Goal: Information Seeking & Learning: Find contact information

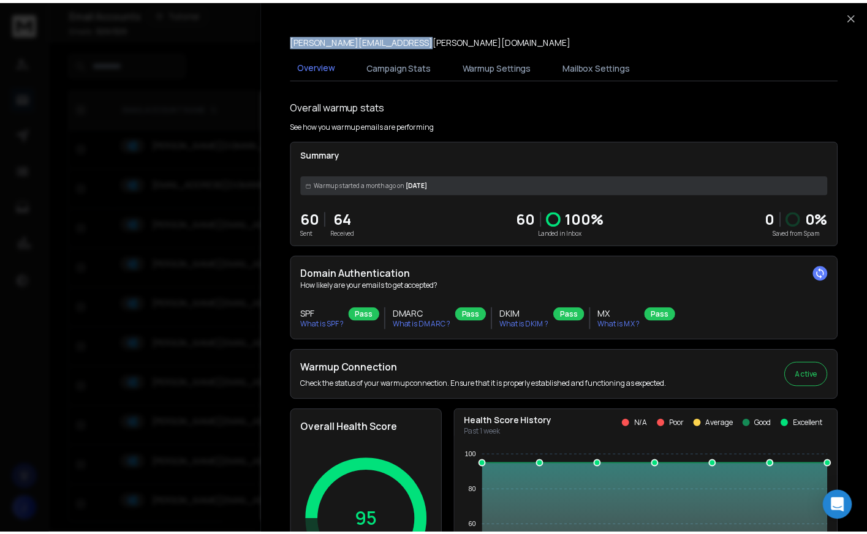
scroll to position [7, 0]
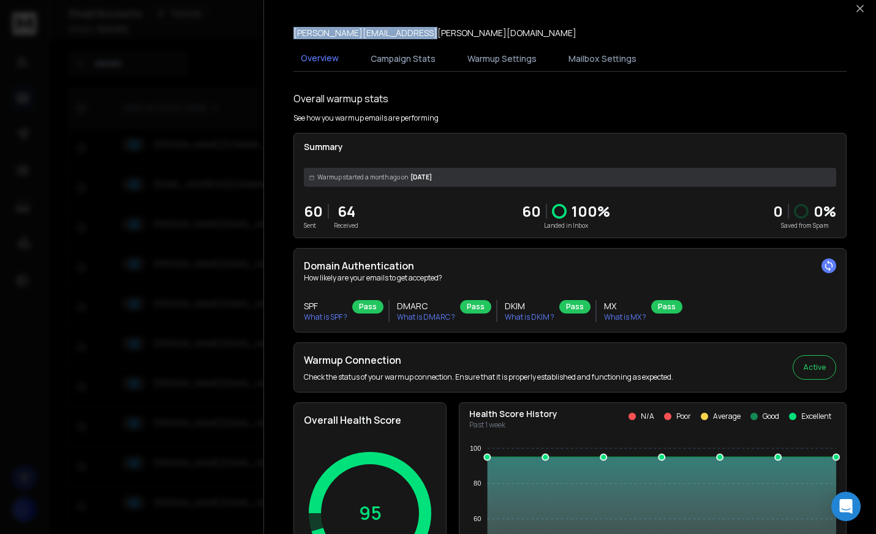
click at [210, 72] on div at bounding box center [438, 267] width 876 height 534
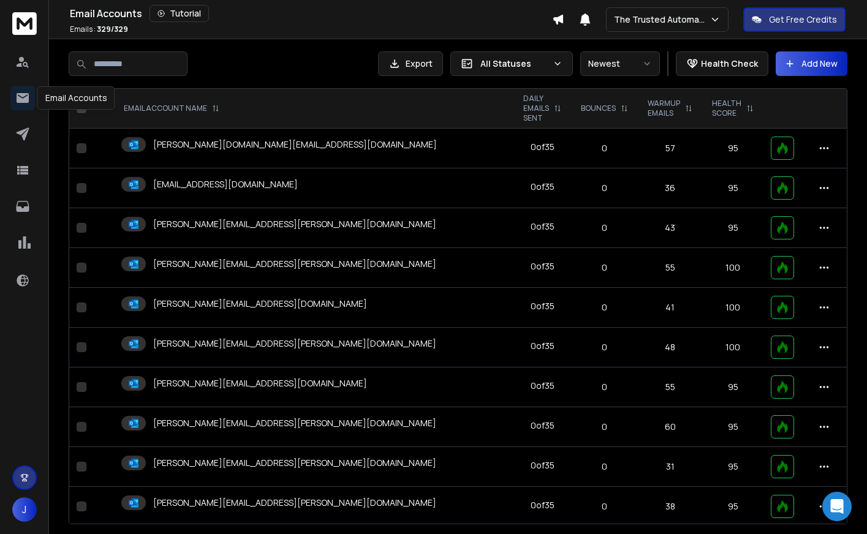
click at [23, 92] on icon at bounding box center [22, 98] width 15 height 15
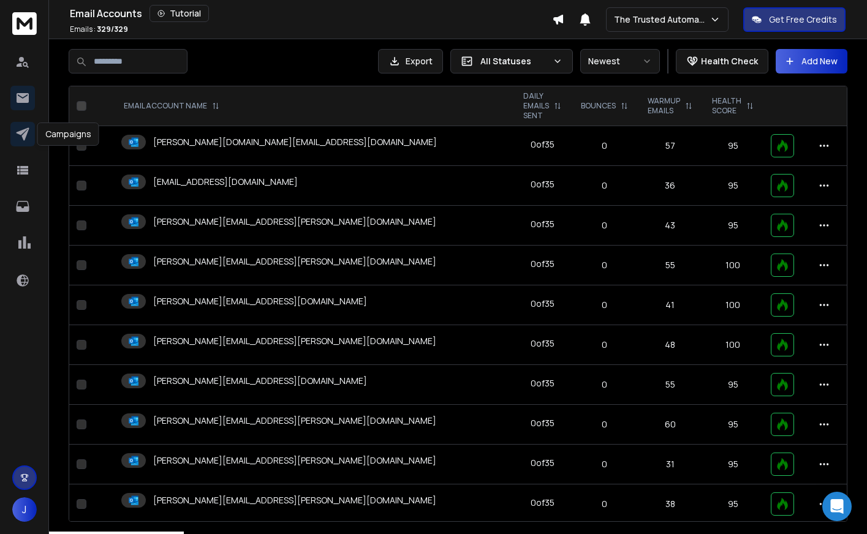
click at [22, 137] on icon at bounding box center [22, 134] width 13 height 13
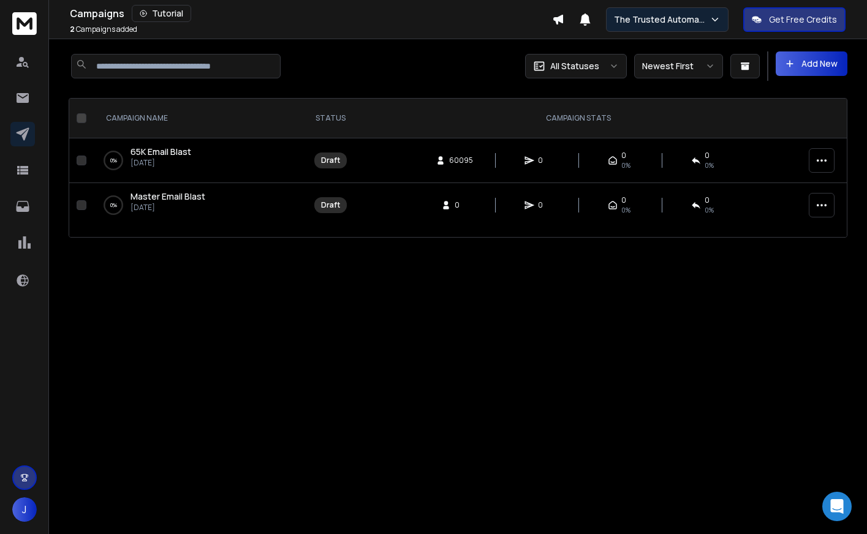
click at [696, 17] on p "The Trusted Automation" at bounding box center [662, 19] width 96 height 12
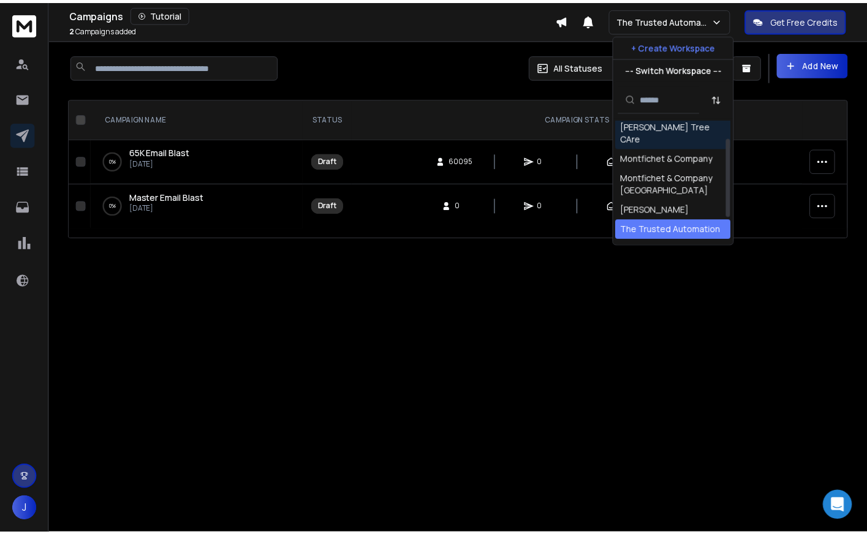
scroll to position [66, 0]
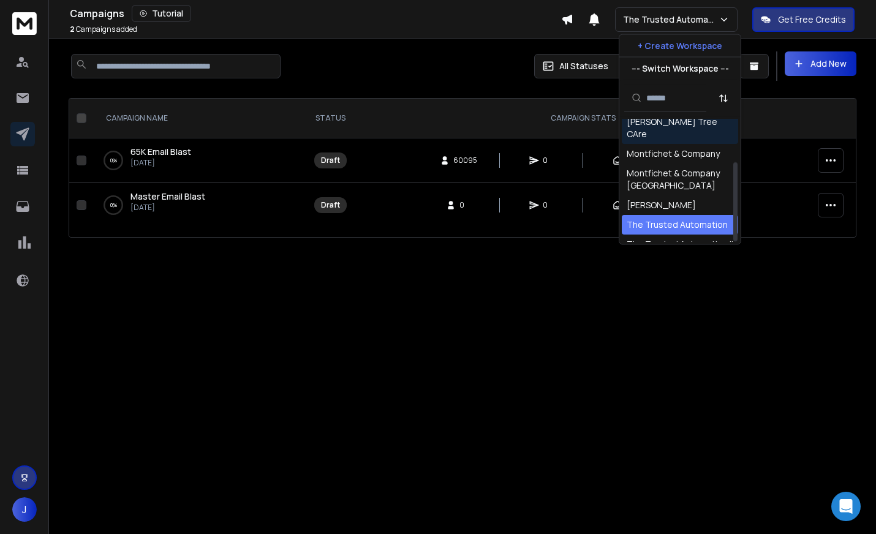
drag, startPoint x: 733, startPoint y: 181, endPoint x: 731, endPoint y: 237, distance: 56.4
click at [733, 237] on div at bounding box center [735, 201] width 4 height 79
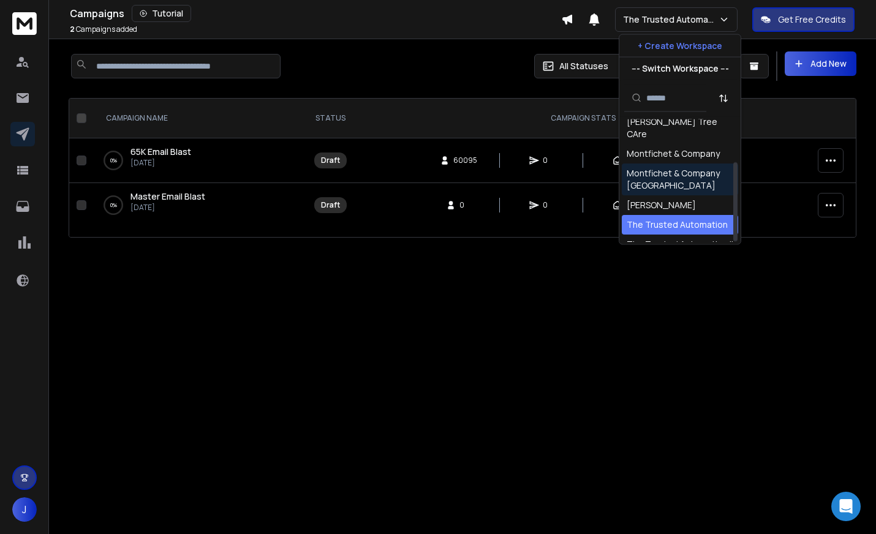
click at [682, 167] on div "Montfichet & Company [GEOGRAPHIC_DATA]" at bounding box center [680, 179] width 107 height 24
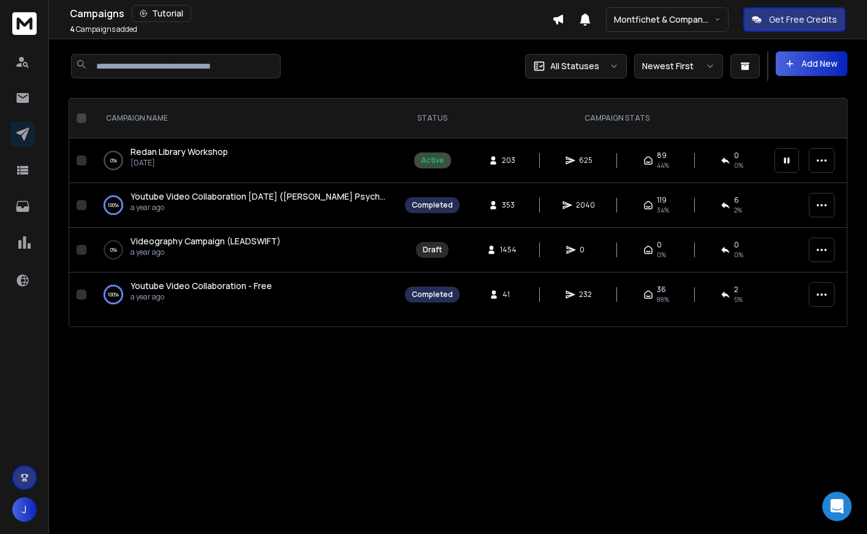
click at [216, 285] on span "Youtube Video Collaboration - Free" at bounding box center [200, 286] width 141 height 12
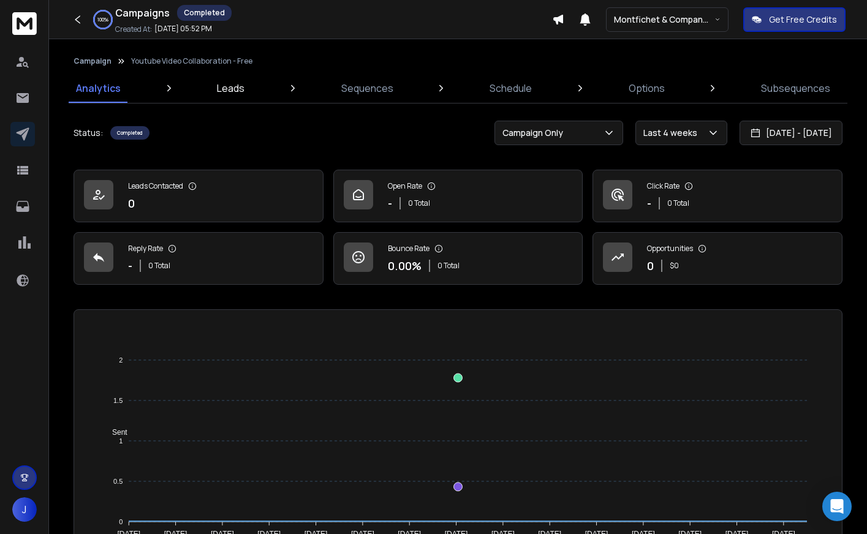
click at [244, 91] on link "Leads" at bounding box center [230, 87] width 42 height 29
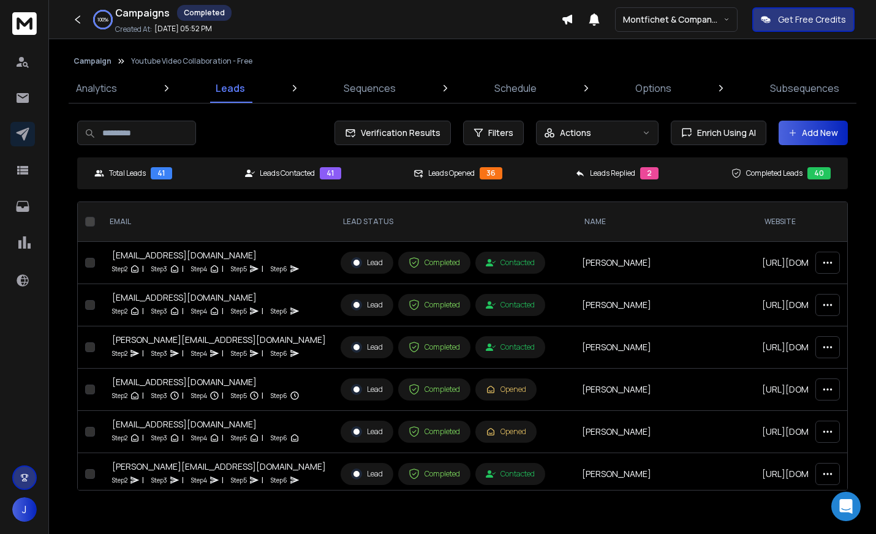
click at [209, 260] on div "puja@leaguecitycounseling.com" at bounding box center [205, 255] width 187 height 12
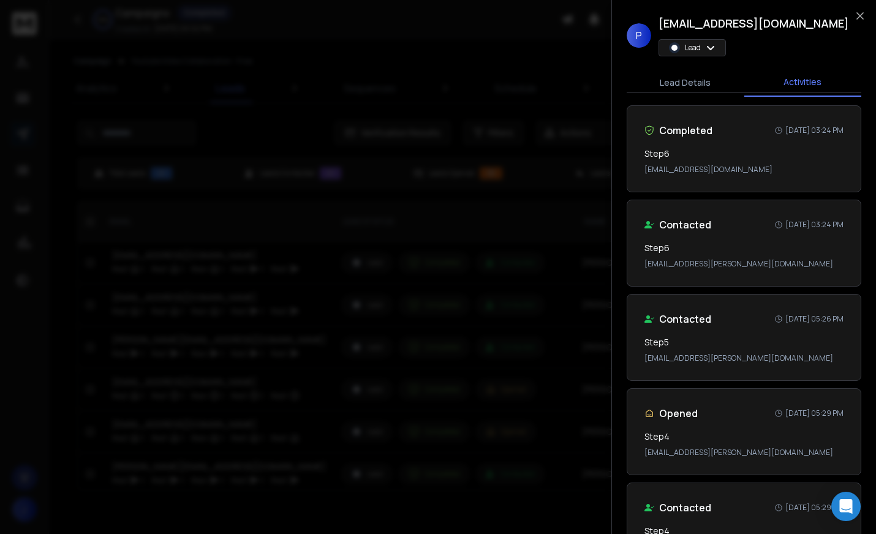
click at [793, 86] on button "Activities" at bounding box center [803, 83] width 118 height 28
click at [513, 114] on div at bounding box center [438, 267] width 876 height 534
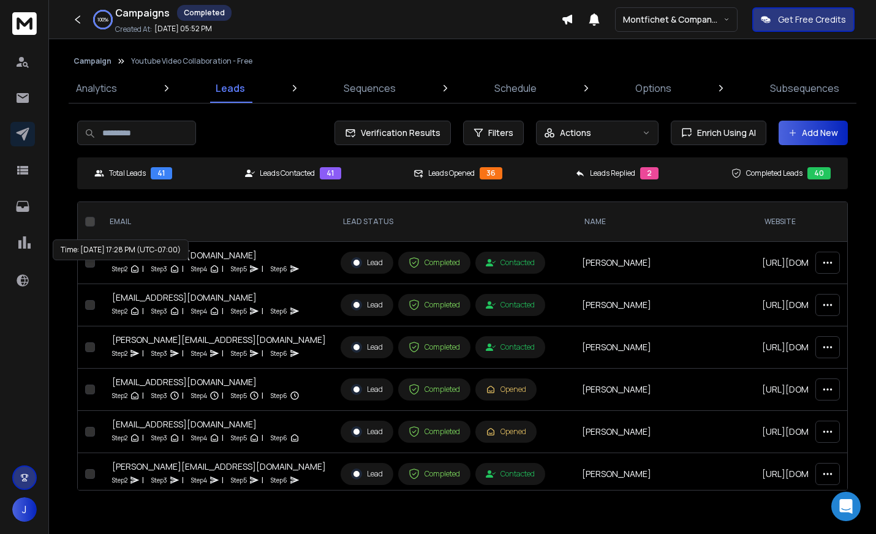
drag, startPoint x: 240, startPoint y: 260, endPoint x: 134, endPoint y: 263, distance: 106.0
click at [134, 263] on div "puja@leaguecitycounseling.com Step 2 | Step 3 | Step 4 | Step 5 | Step 6" at bounding box center [205, 262] width 187 height 27
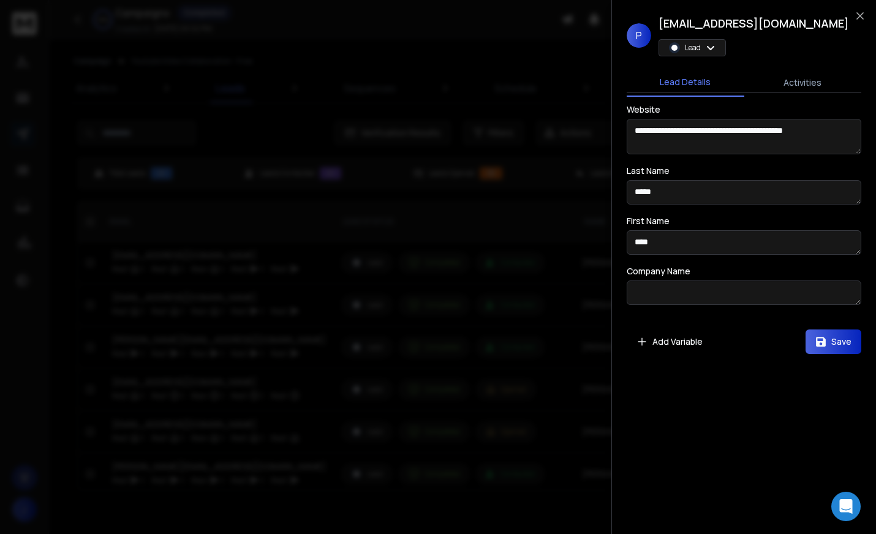
click at [819, 85] on button "Activities" at bounding box center [803, 82] width 118 height 27
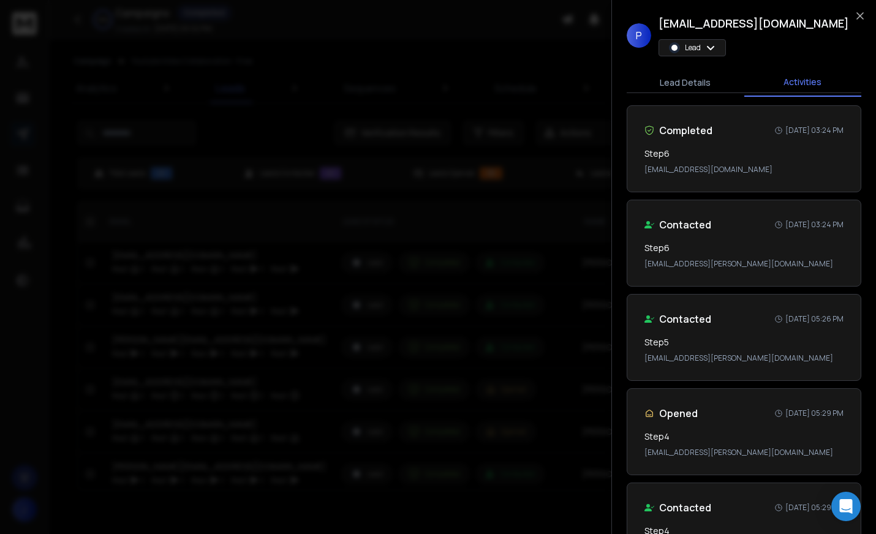
click at [715, 127] on div "Completed Jul 13, 2024, 03:24 PM" at bounding box center [743, 133] width 199 height 20
click at [666, 173] on p "puja@leaguecitycounseling.com" at bounding box center [743, 170] width 199 height 10
click at [645, 171] on p "puja@leaguecitycounseling.com" at bounding box center [743, 170] width 199 height 10
drag, startPoint x: 753, startPoint y: 170, endPoint x: 645, endPoint y: 173, distance: 108.4
click at [645, 173] on p "puja@leaguecitycounseling.com" at bounding box center [743, 170] width 199 height 10
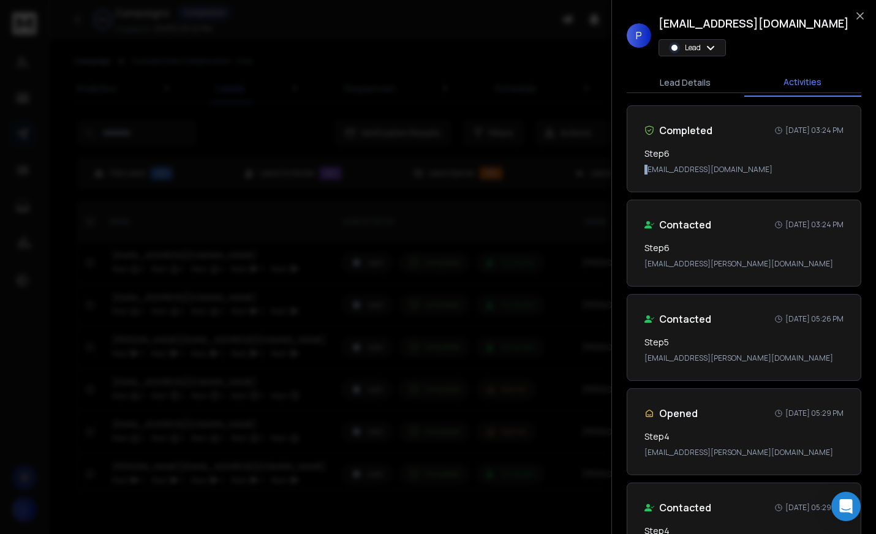
copy p "puja@leaguecitycounseling.com"
click at [857, 17] on icon "button" at bounding box center [860, 16] width 6 height 6
click at [855, 17] on body "ReferralStack Unlock AI-powered affiliate growth Lifetime Deals available! Clai…" at bounding box center [438, 313] width 876 height 626
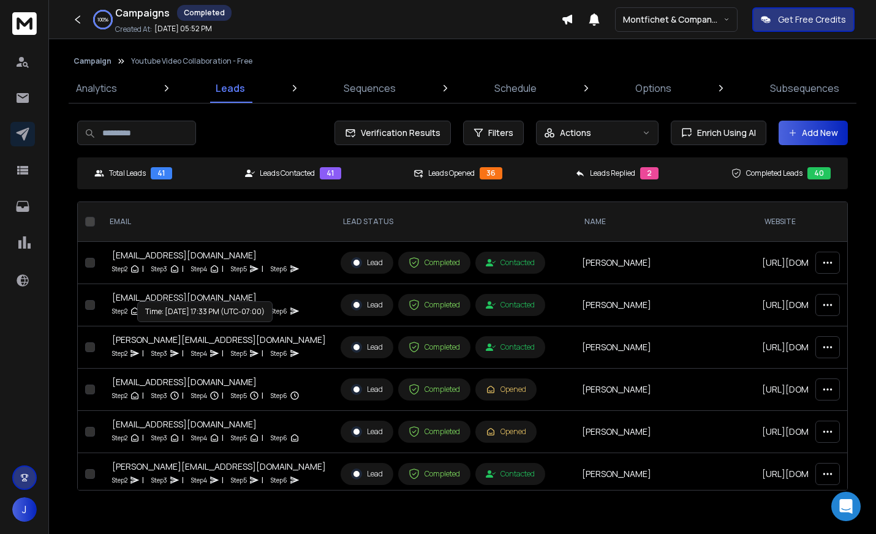
scroll to position [15, 0]
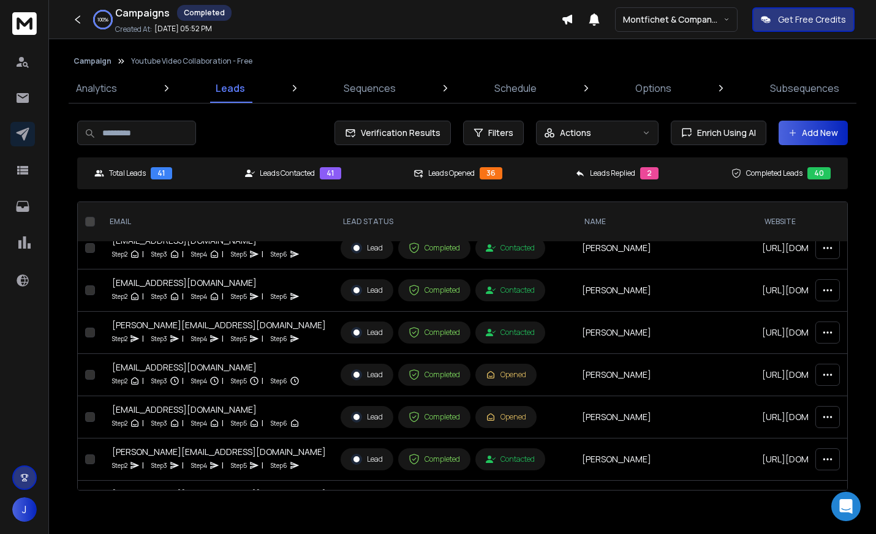
click at [160, 331] on div "taylor@taylorroetherapy.com" at bounding box center [219, 325] width 214 height 12
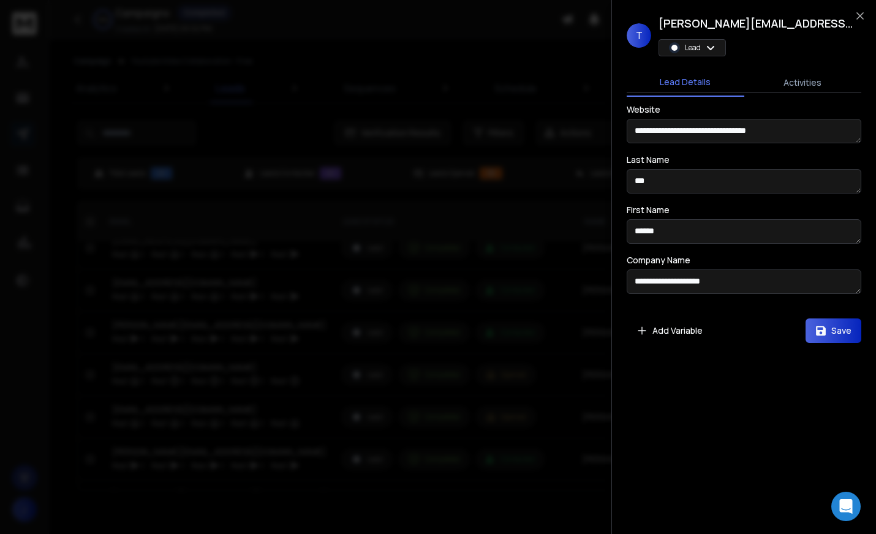
click at [790, 80] on button "Activities" at bounding box center [803, 82] width 118 height 27
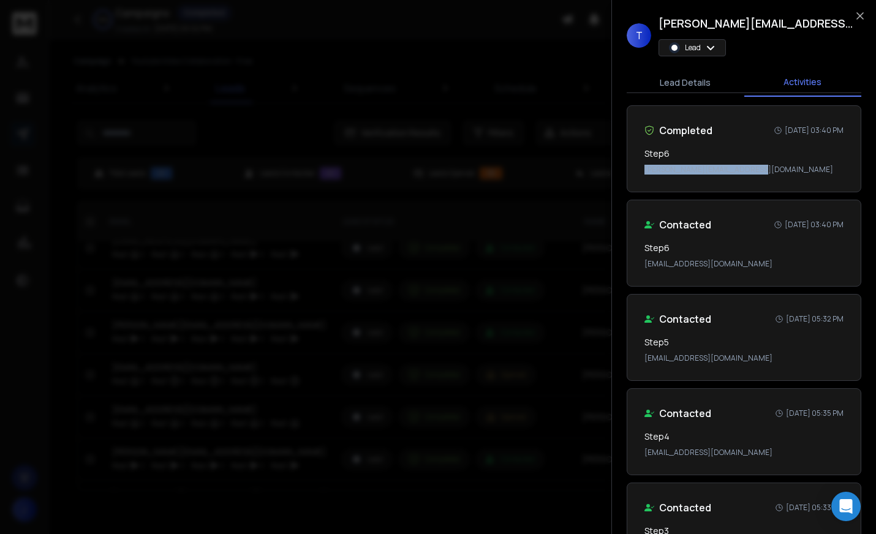
drag, startPoint x: 743, startPoint y: 172, endPoint x: 644, endPoint y: 174, distance: 98.6
click at [644, 174] on p "taylor@taylorroetherapy.com" at bounding box center [743, 170] width 199 height 10
copy p "taylor@taylorroetherapy.com"
click at [453, 333] on div at bounding box center [438, 267] width 876 height 534
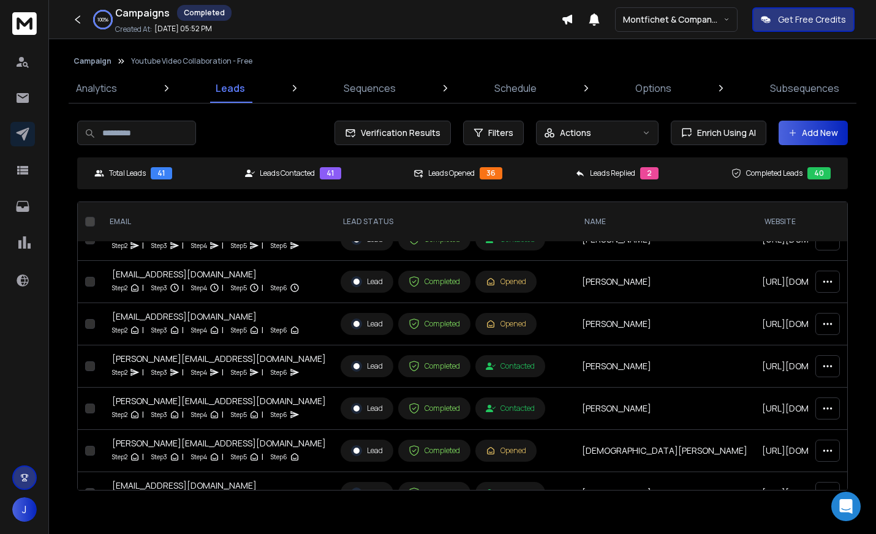
scroll to position [124, 0]
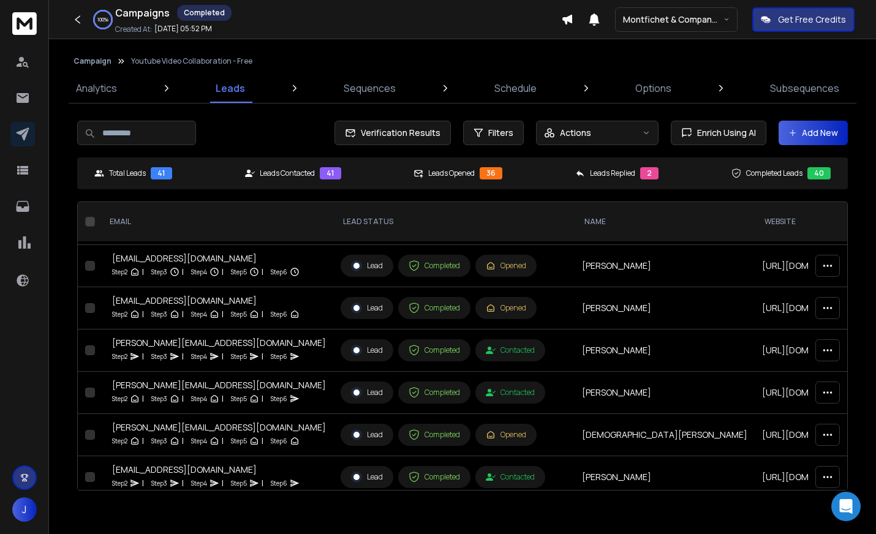
click at [212, 349] on div "tammy@tammykallen.com" at bounding box center [219, 343] width 214 height 12
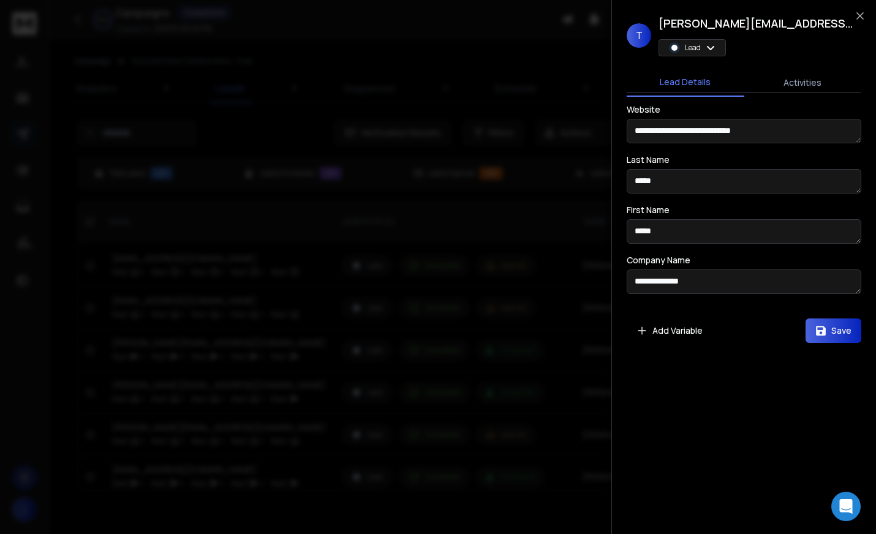
click at [807, 73] on button "Activities" at bounding box center [803, 82] width 118 height 27
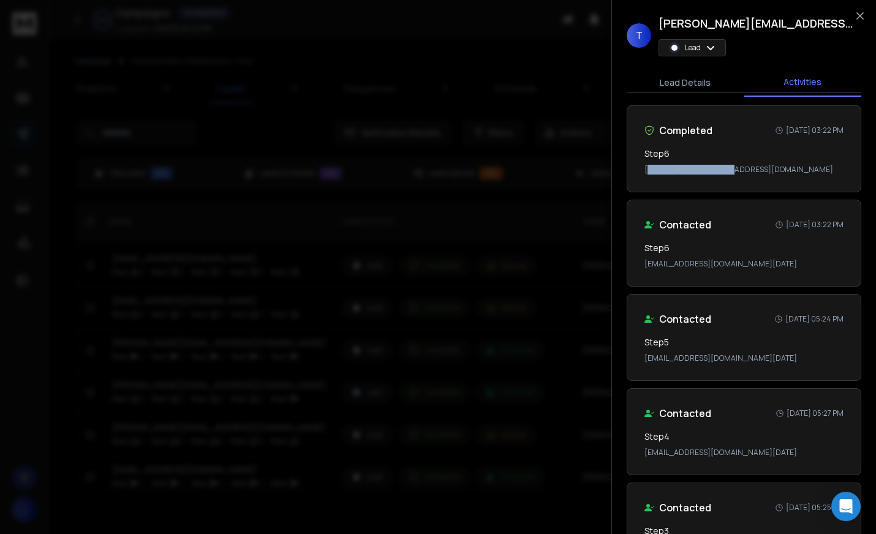
drag, startPoint x: 726, startPoint y: 171, endPoint x: 647, endPoint y: 173, distance: 79.0
click at [647, 173] on p "tammy@tammykallen.com" at bounding box center [743, 170] width 199 height 10
click at [737, 172] on p "tammy@tammykallen.com" at bounding box center [743, 170] width 199 height 10
drag, startPoint x: 711, startPoint y: 172, endPoint x: 639, endPoint y: 172, distance: 72.3
click at [639, 172] on div "Completed Jul 13, 2024, 03:22 PM Step 6 tammy@tammykallen.com" at bounding box center [744, 148] width 235 height 87
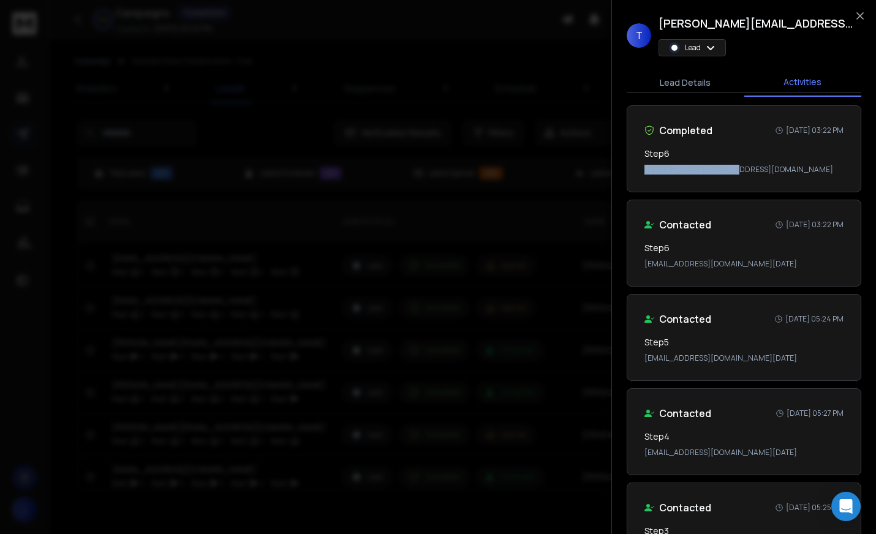
copy p "tammy@tammykallen.com"
click at [283, 337] on div at bounding box center [438, 267] width 876 height 534
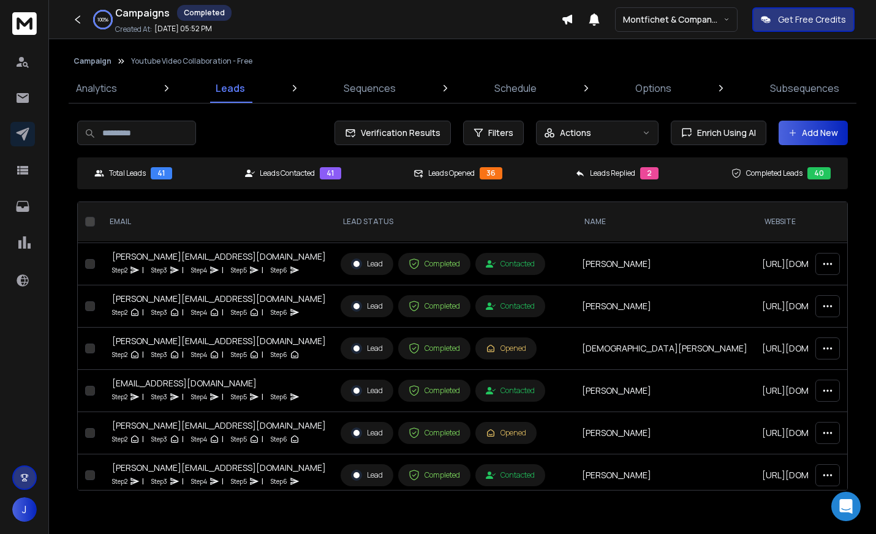
scroll to position [226, 0]
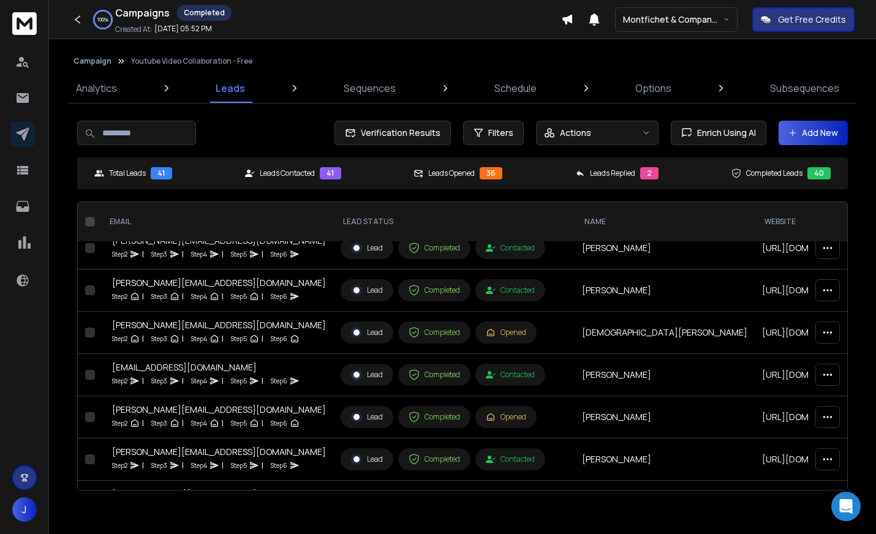
click at [183, 289] on div "kathryn@hcfvl.com" at bounding box center [219, 283] width 214 height 12
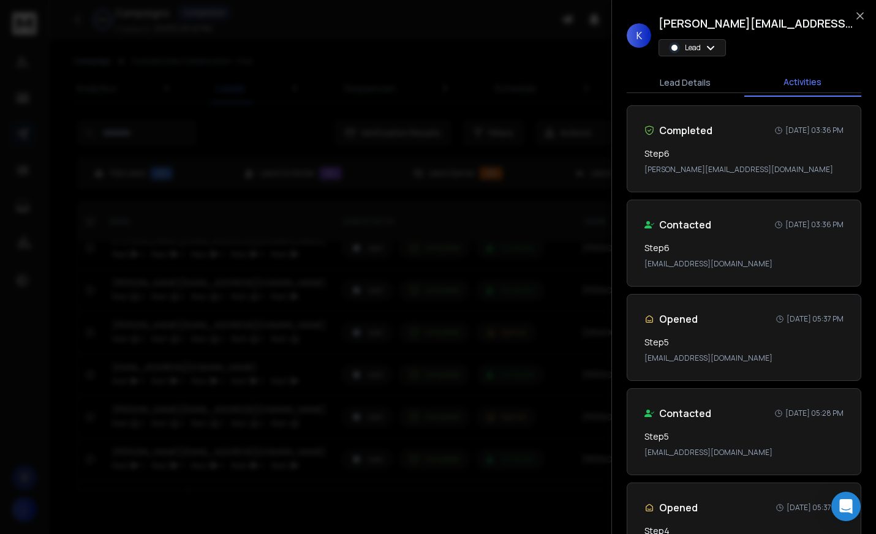
click at [785, 83] on button "Activities" at bounding box center [803, 83] width 118 height 28
drag, startPoint x: 715, startPoint y: 167, endPoint x: 645, endPoint y: 174, distance: 70.8
click at [645, 174] on p "kathryn@hcfvl.com" at bounding box center [743, 170] width 199 height 10
copy p "kathryn@hcfvl.com"
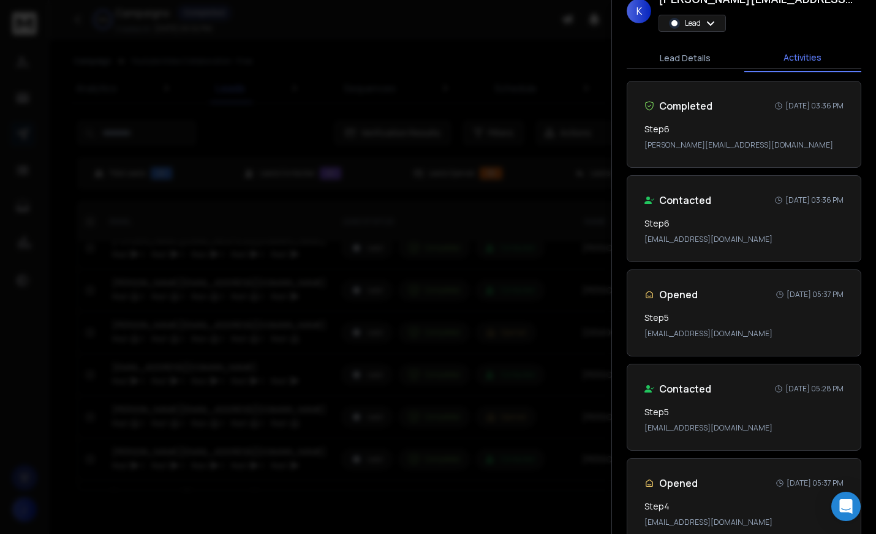
click at [513, 384] on div at bounding box center [438, 267] width 876 height 534
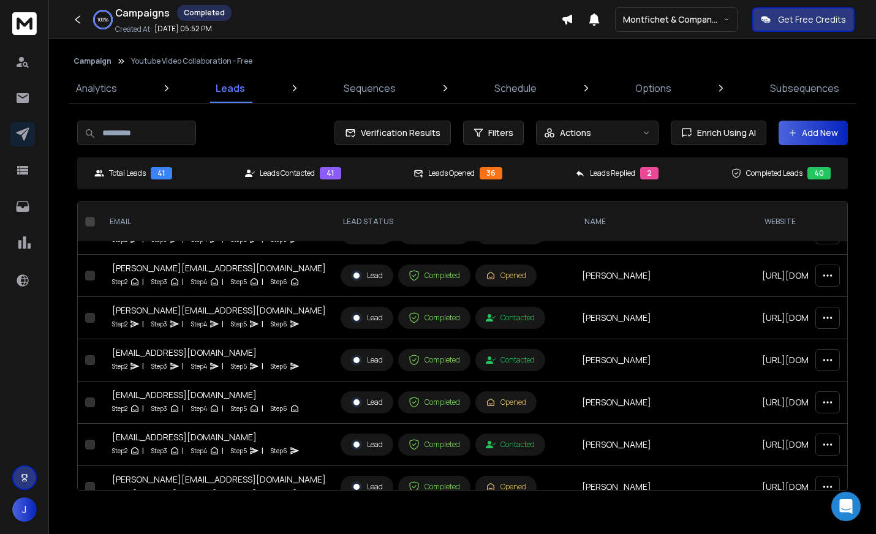
scroll to position [383, 0]
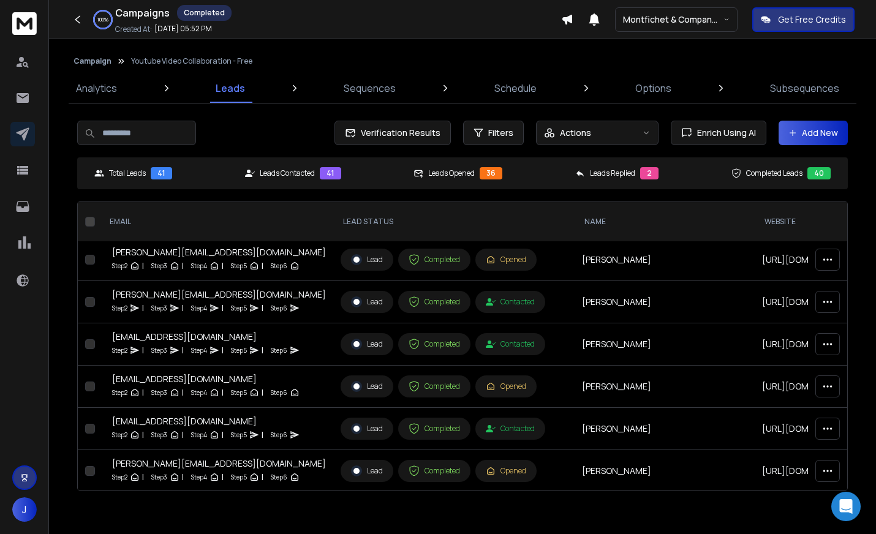
click at [249, 258] on div "jennifer@resiliencecounselinghtx.com" at bounding box center [219, 252] width 214 height 12
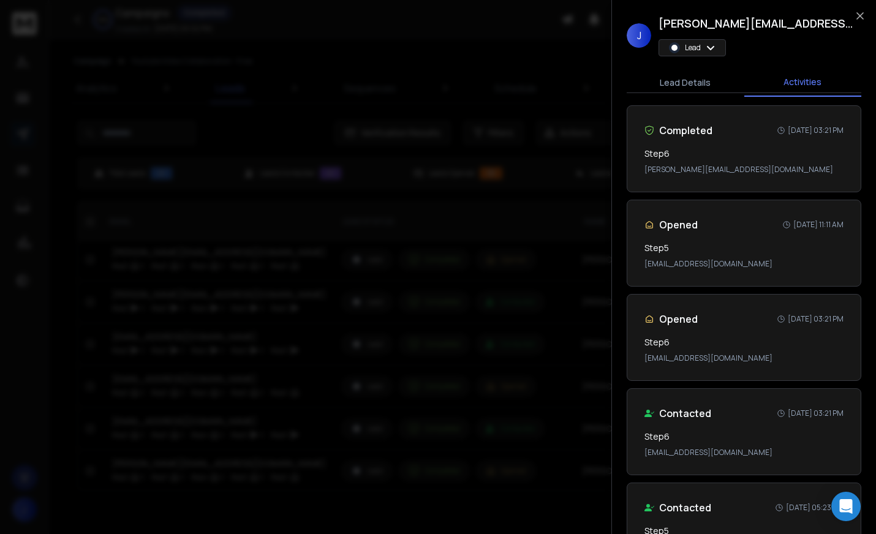
click at [800, 91] on button "Activities" at bounding box center [803, 83] width 118 height 28
drag, startPoint x: 781, startPoint y: 171, endPoint x: 642, endPoint y: 173, distance: 139.7
click at [642, 173] on div "Completed Jul 13, 2024, 03:21 PM Step 6 jennifer@resiliencecounselinghtx.com" at bounding box center [744, 148] width 235 height 87
copy p "jennifer@resiliencecounselinghtx.com"
drag, startPoint x: 408, startPoint y: 331, endPoint x: 336, endPoint y: 343, distance: 72.7
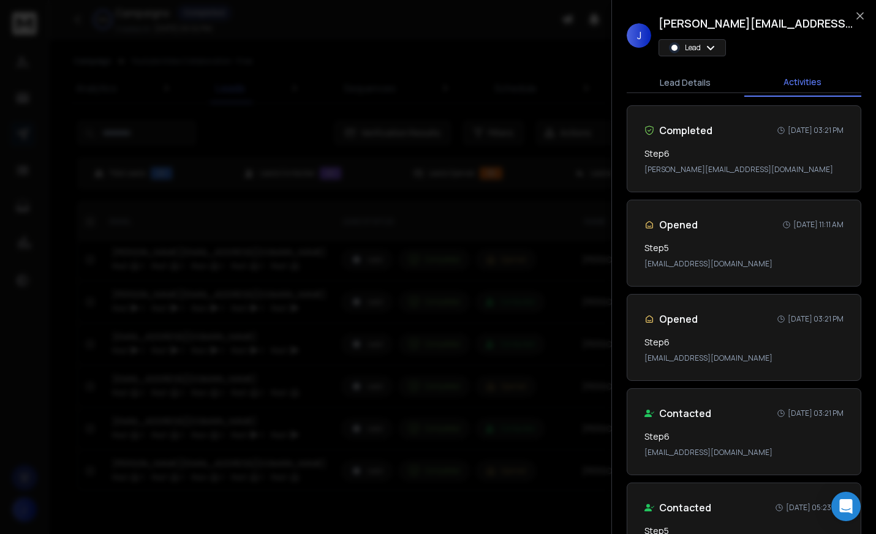
click at [408, 331] on div at bounding box center [438, 267] width 876 height 534
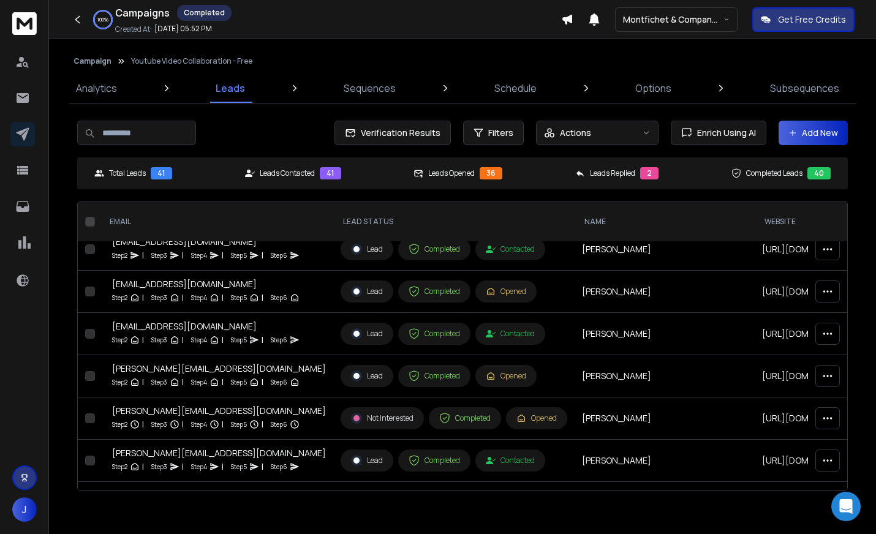
scroll to position [486, 0]
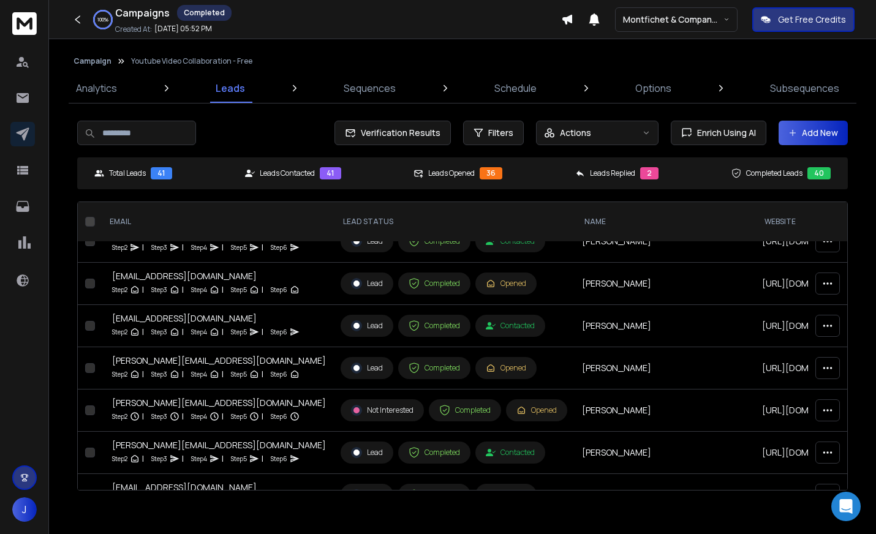
click at [192, 198] on div "brett@hopefultexas.com" at bounding box center [219, 192] width 214 height 12
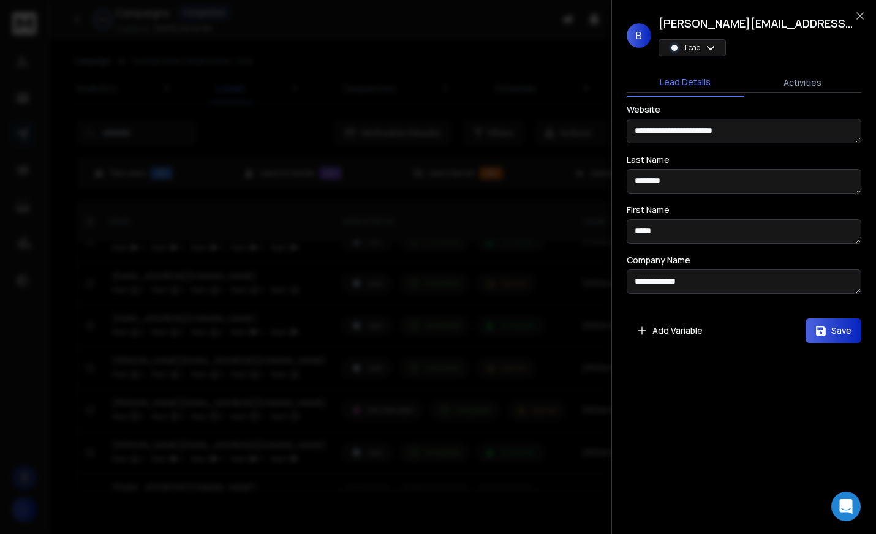
click at [797, 86] on button "Activities" at bounding box center [803, 82] width 118 height 27
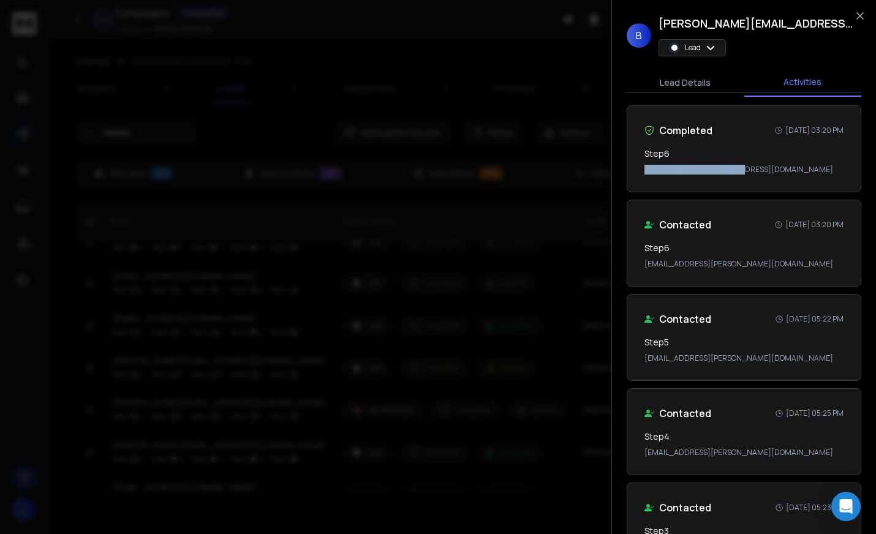
drag, startPoint x: 735, startPoint y: 170, endPoint x: 644, endPoint y: 170, distance: 90.6
click at [644, 170] on p "brett@hopefultexas.com" at bounding box center [743, 170] width 199 height 10
copy p "brett@hopefultexas.com"
drag, startPoint x: 439, startPoint y: 318, endPoint x: 330, endPoint y: 347, distance: 112.0
click at [439, 319] on div at bounding box center [438, 267] width 876 height 534
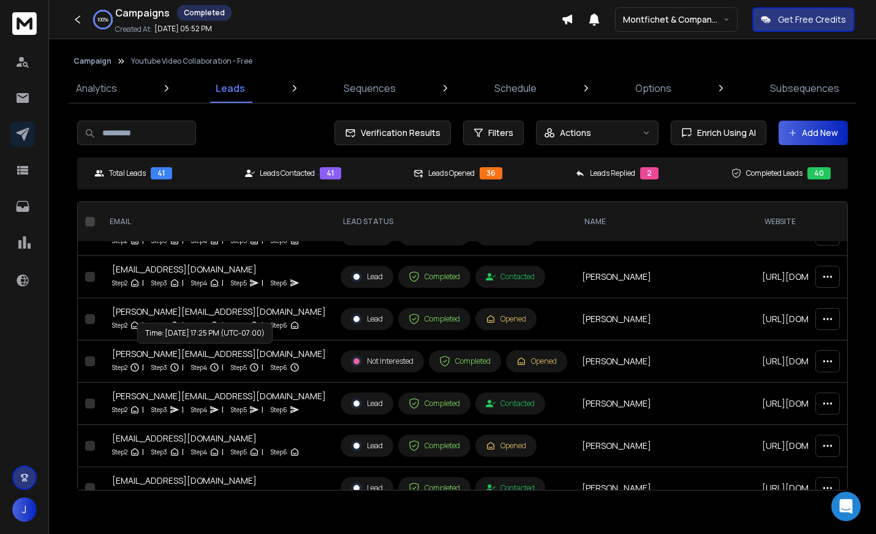
scroll to position [579, 0]
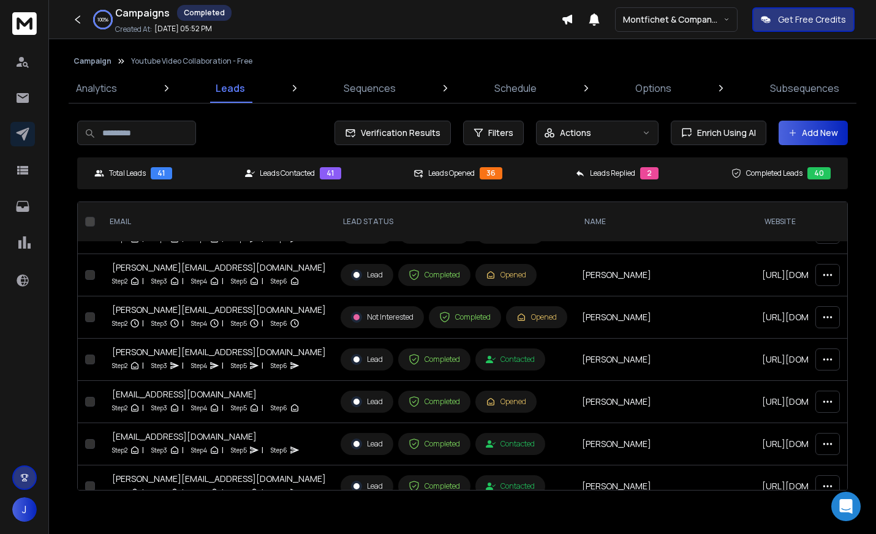
click at [236, 160] on div "Step 2 | Step 3 | Step 4 | Step 5 | Step 6" at bounding box center [205, 154] width 187 height 12
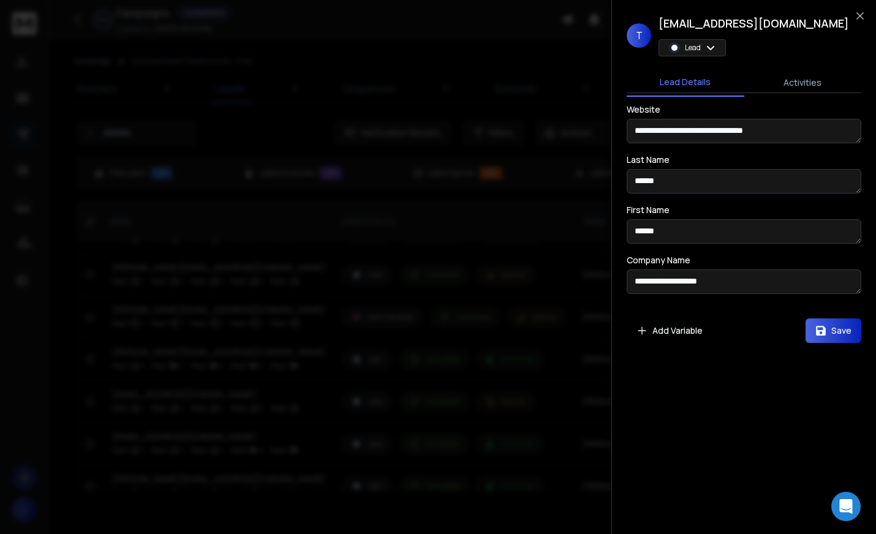
click at [794, 80] on button "Activities" at bounding box center [803, 82] width 118 height 27
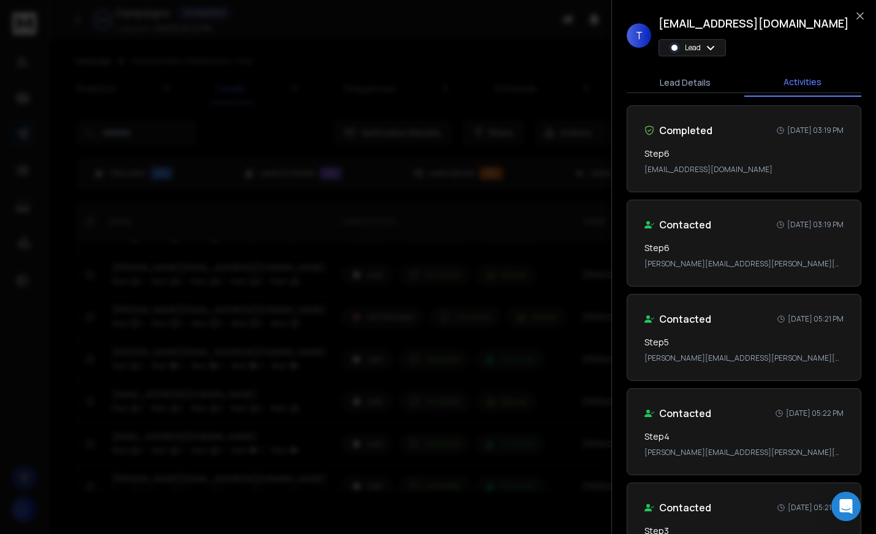
drag, startPoint x: 756, startPoint y: 174, endPoint x: 656, endPoint y: 173, distance: 100.4
click at [656, 173] on p "thelotusmind@therapyemail.com" at bounding box center [743, 170] width 199 height 10
drag, startPoint x: 644, startPoint y: 170, endPoint x: 756, endPoint y: 171, distance: 112.7
click at [756, 171] on p "thelotusmind@therapyemail.com" at bounding box center [743, 170] width 199 height 10
copy p "thelotusmind@therapyemail.com"
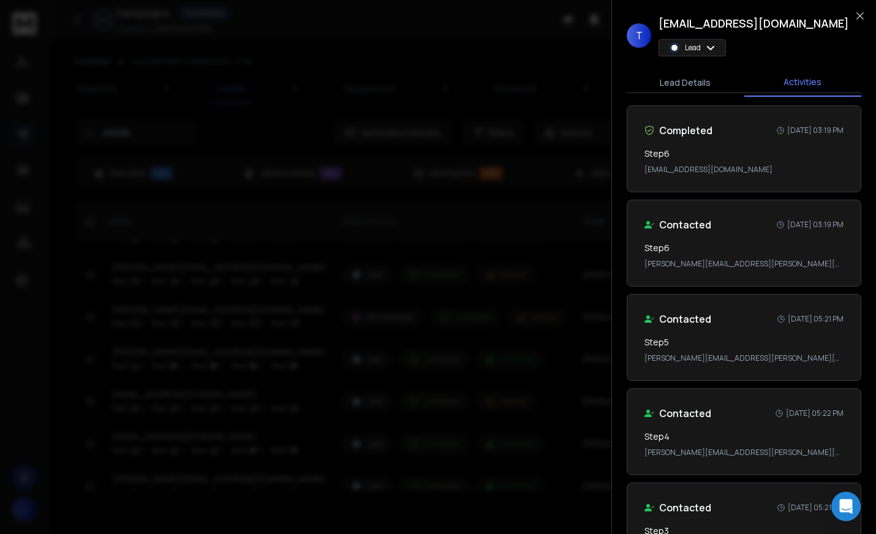
click at [399, 375] on div at bounding box center [438, 267] width 876 height 534
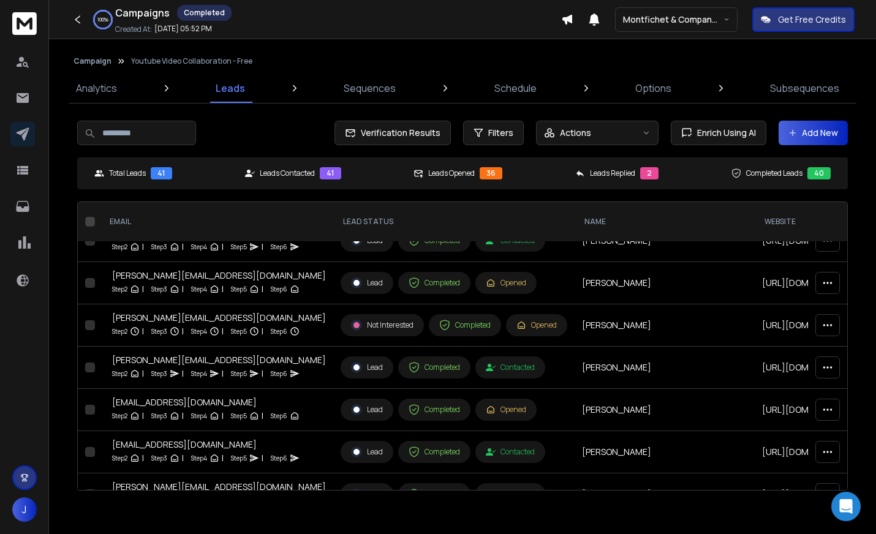
scroll to position [593, 0]
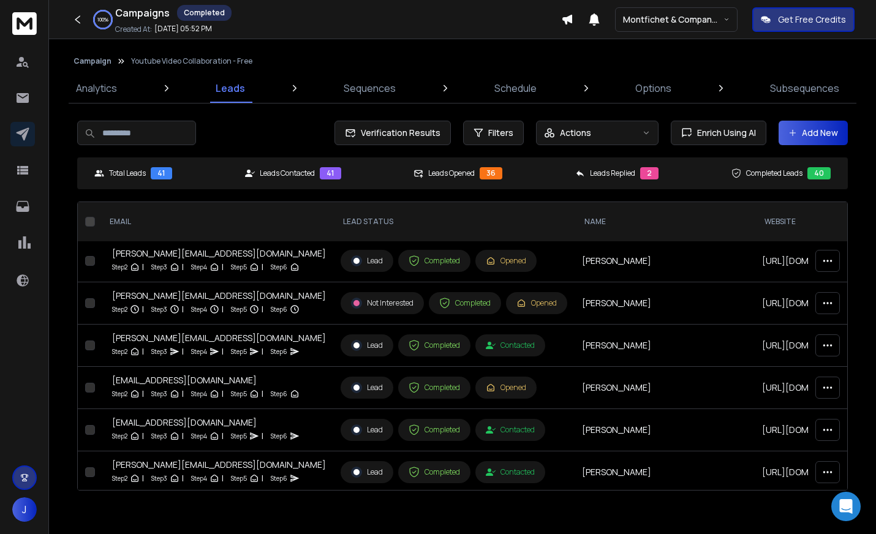
click at [206, 175] on div "reliantcounselingtx@gmail.com" at bounding box center [205, 169] width 187 height 12
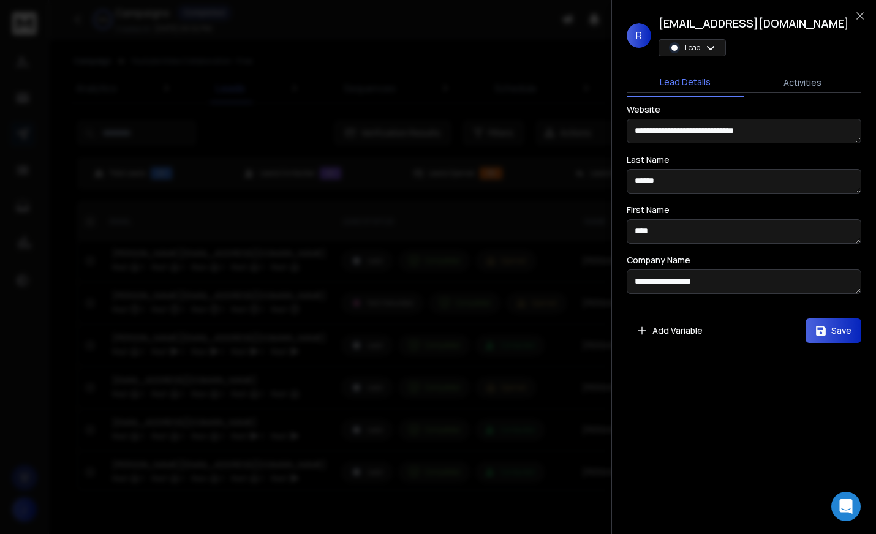
click at [788, 84] on button "Activities" at bounding box center [803, 82] width 118 height 27
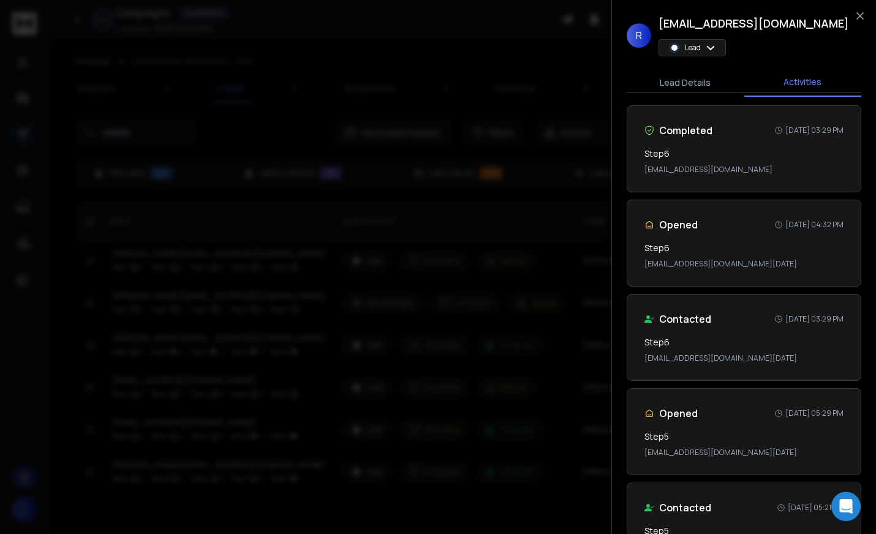
drag, startPoint x: 751, startPoint y: 171, endPoint x: 646, endPoint y: 173, distance: 105.3
click at [646, 173] on p "reliantcounselingtx@gmail.com" at bounding box center [743, 170] width 199 height 10
copy p "reliantcounselingtx@gmail.com"
click at [388, 306] on div at bounding box center [438, 267] width 876 height 534
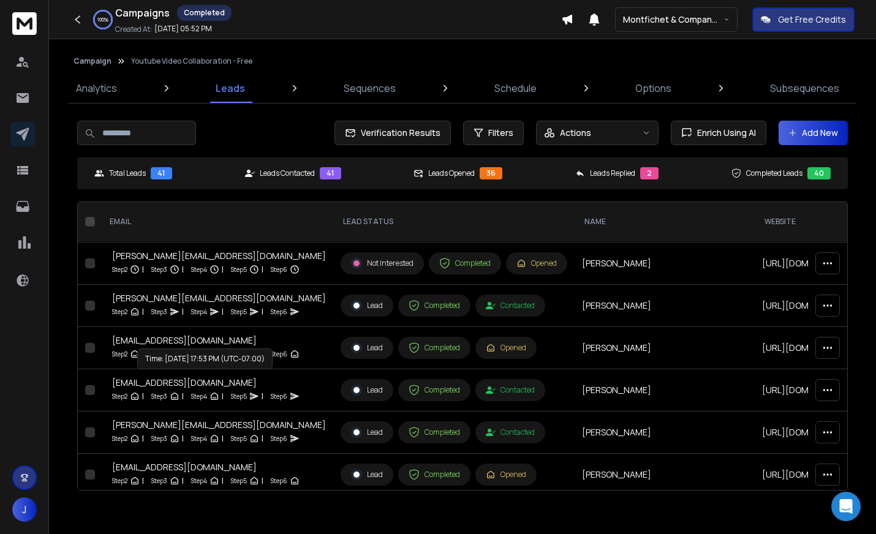
scroll to position [626, 0]
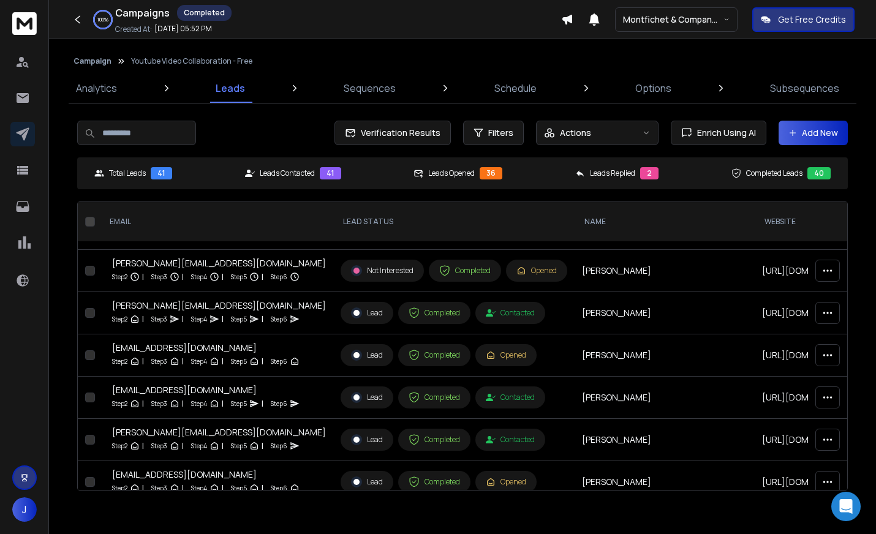
click at [187, 185] on div "zoe@theschoolfortherapy.com" at bounding box center [205, 179] width 187 height 12
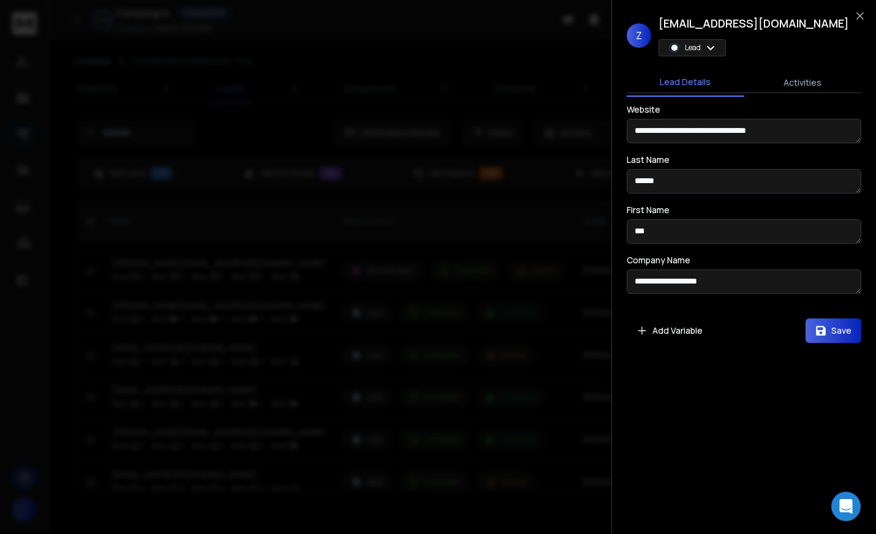
click at [793, 86] on button "Activities" at bounding box center [803, 82] width 118 height 27
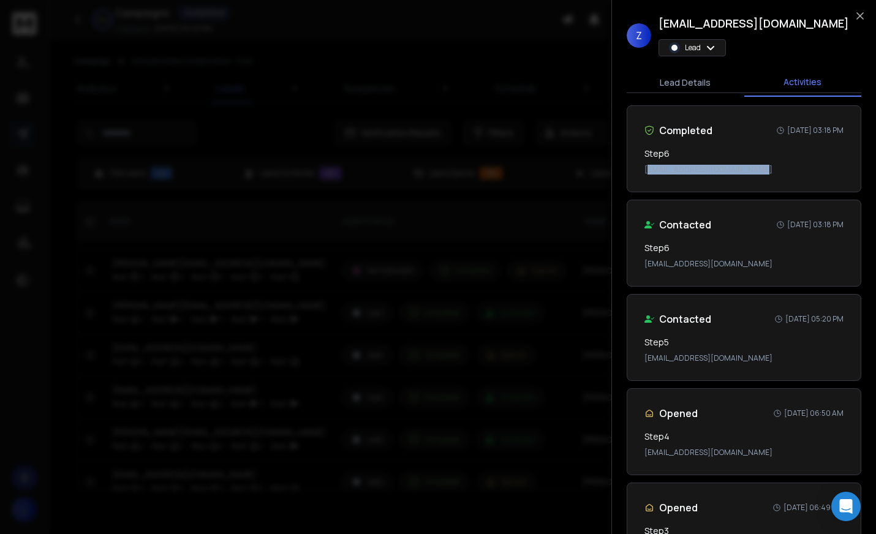
drag, startPoint x: 755, startPoint y: 173, endPoint x: 646, endPoint y: 170, distance: 109.1
click at [646, 170] on p "zoe@theschoolfortherapy.com" at bounding box center [743, 170] width 199 height 10
click at [748, 168] on p "zoe@theschoolfortherapy.com" at bounding box center [743, 170] width 199 height 10
drag, startPoint x: 758, startPoint y: 171, endPoint x: 644, endPoint y: 168, distance: 114.0
click at [644, 168] on div "Completed Jul 13, 2024, 03:18 PM Step 6 zoe@theschoolfortherapy.com" at bounding box center [744, 148] width 235 height 87
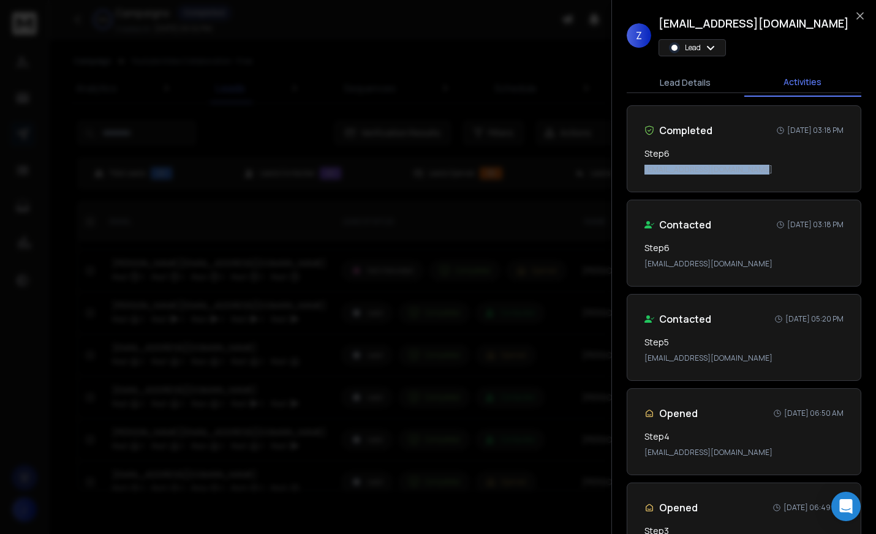
copy p "zoe@theschoolfortherapy.com"
click at [751, 259] on p "jeffmclean@websitedesignvip.com" at bounding box center [743, 264] width 199 height 10
drag, startPoint x: 646, startPoint y: 170, endPoint x: 708, endPoint y: 171, distance: 61.9
click at [708, 171] on p "zoe@theschoolfortherapy.com" at bounding box center [743, 170] width 199 height 10
click at [650, 168] on p "zoe@theschoolfortherapy.com" at bounding box center [743, 170] width 199 height 10
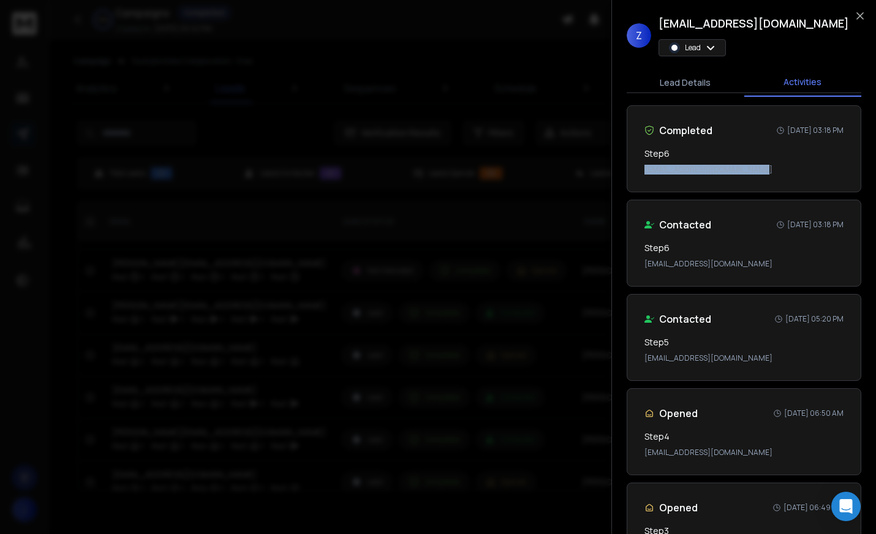
drag, startPoint x: 644, startPoint y: 170, endPoint x: 750, endPoint y: 173, distance: 105.4
click at [750, 173] on p "zoe@theschoolfortherapy.com" at bounding box center [743, 170] width 199 height 10
copy p "zoe@theschoolfortherapy.com"
click at [251, 405] on div at bounding box center [438, 267] width 876 height 534
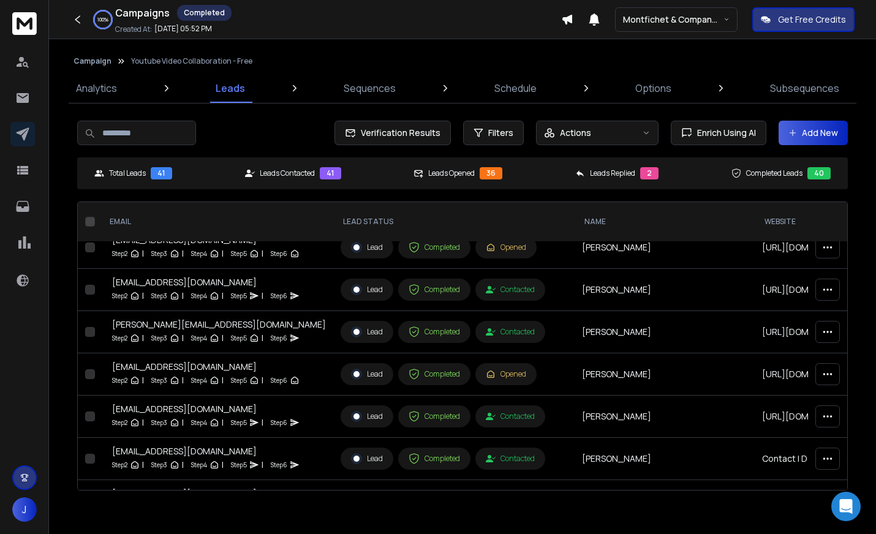
scroll to position [755, 0]
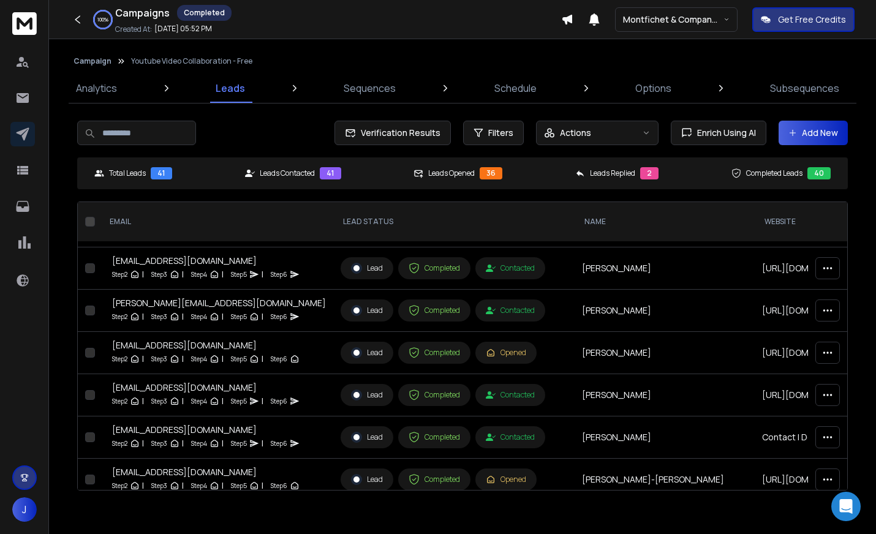
click at [192, 98] on div "felicia@flocounseling.net" at bounding box center [219, 92] width 214 height 12
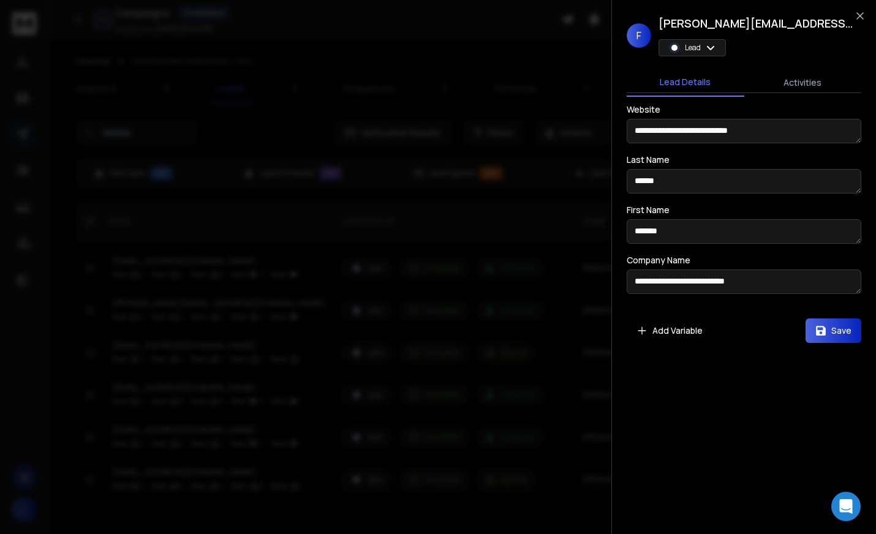
click at [793, 78] on button "Activities" at bounding box center [803, 82] width 118 height 27
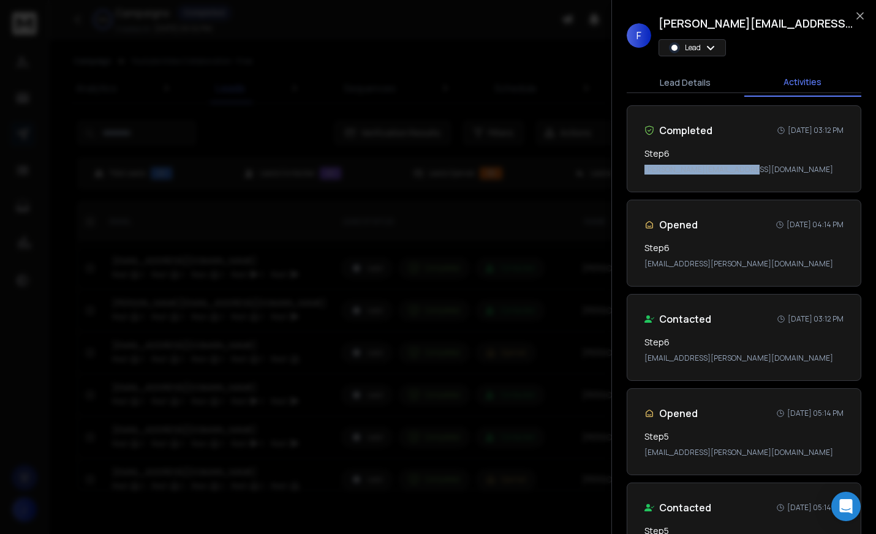
drag, startPoint x: 722, startPoint y: 171, endPoint x: 644, endPoint y: 172, distance: 77.8
click at [644, 172] on p "felicia@flocounseling.net" at bounding box center [743, 170] width 199 height 10
click at [546, 349] on div at bounding box center [438, 267] width 876 height 534
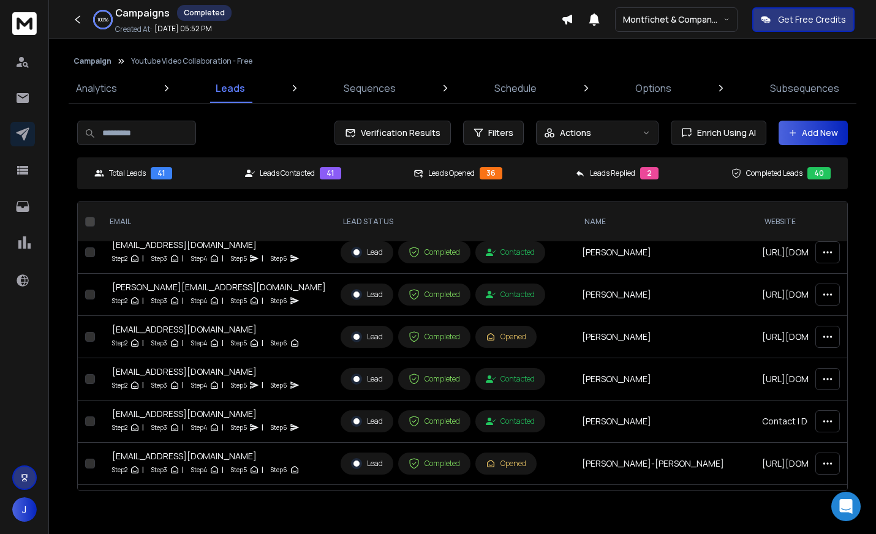
scroll to position [787, 0]
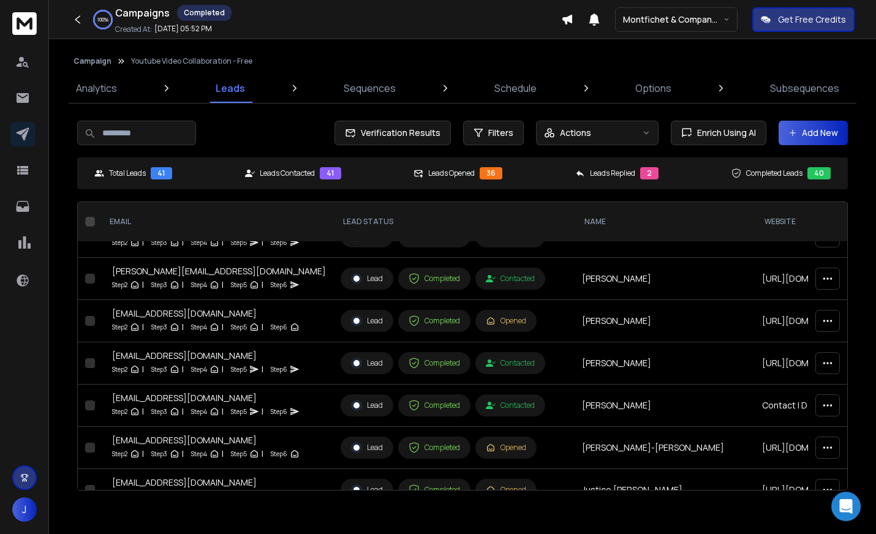
click at [177, 108] on div "melissa@drfasteau.com" at bounding box center [219, 102] width 214 height 12
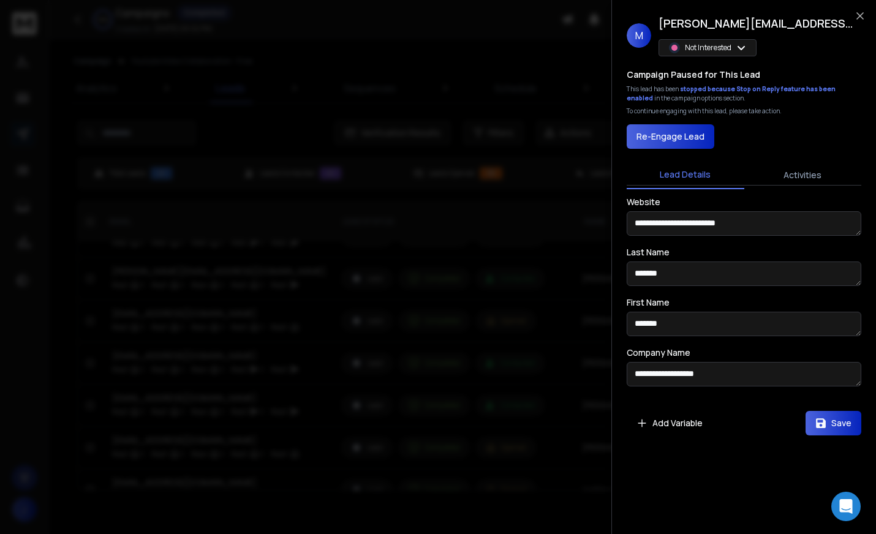
click at [791, 173] on button "Activities" at bounding box center [803, 175] width 118 height 27
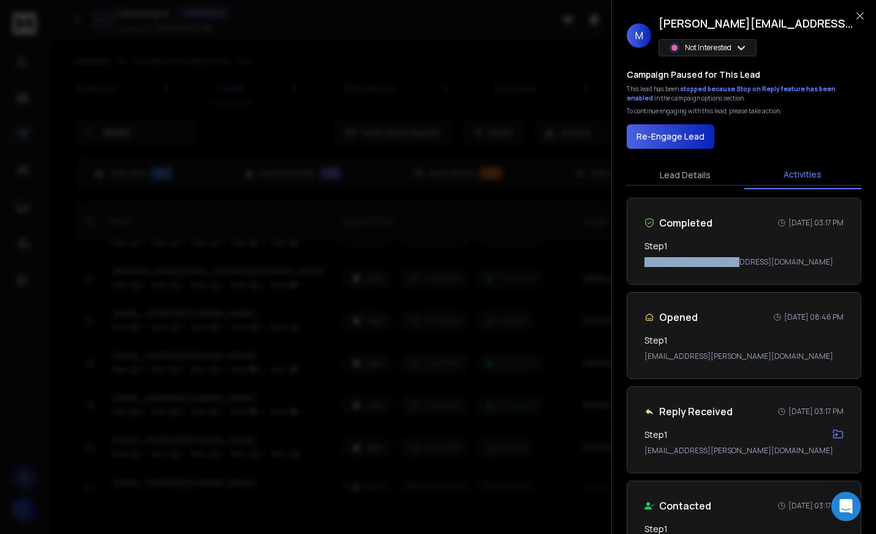
drag, startPoint x: 731, startPoint y: 265, endPoint x: 644, endPoint y: 265, distance: 87.0
click at [644, 265] on p "melissa@drfasteau.com" at bounding box center [743, 262] width 199 height 10
click at [192, 352] on div at bounding box center [438, 267] width 876 height 534
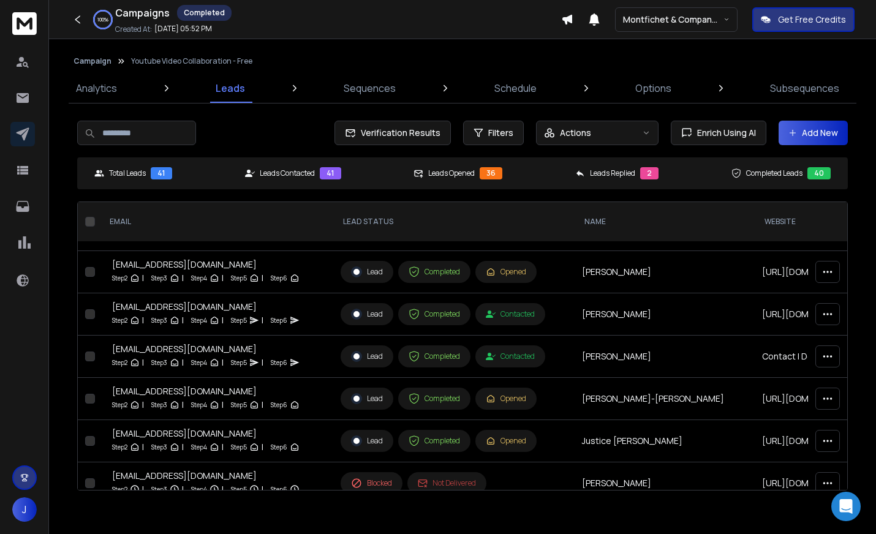
scroll to position [846, 0]
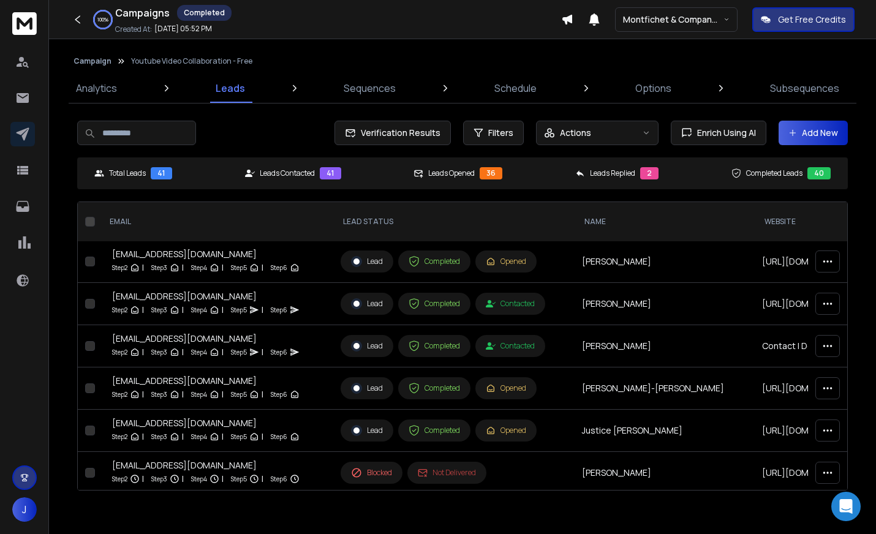
click at [159, 91] on div "tim@mindx.us" at bounding box center [219, 85] width 214 height 12
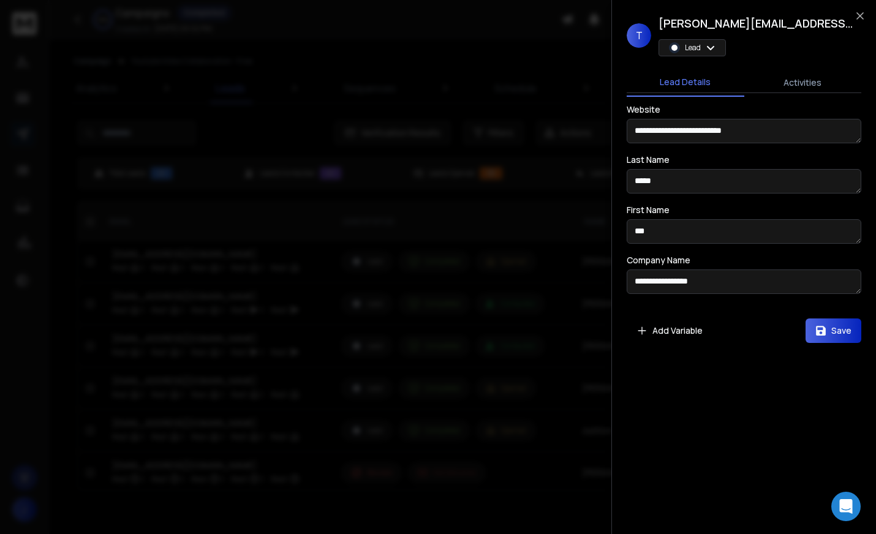
click at [810, 88] on button "Activities" at bounding box center [803, 82] width 118 height 27
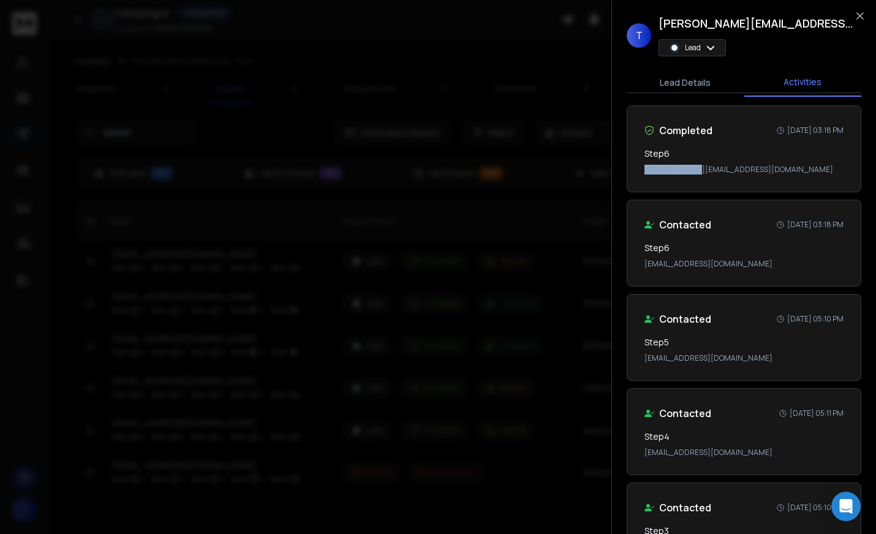
drag, startPoint x: 689, startPoint y: 170, endPoint x: 645, endPoint y: 169, distance: 44.1
click at [645, 169] on p "tim@mindx.us" at bounding box center [743, 170] width 199 height 10
click at [505, 342] on div at bounding box center [438, 267] width 876 height 534
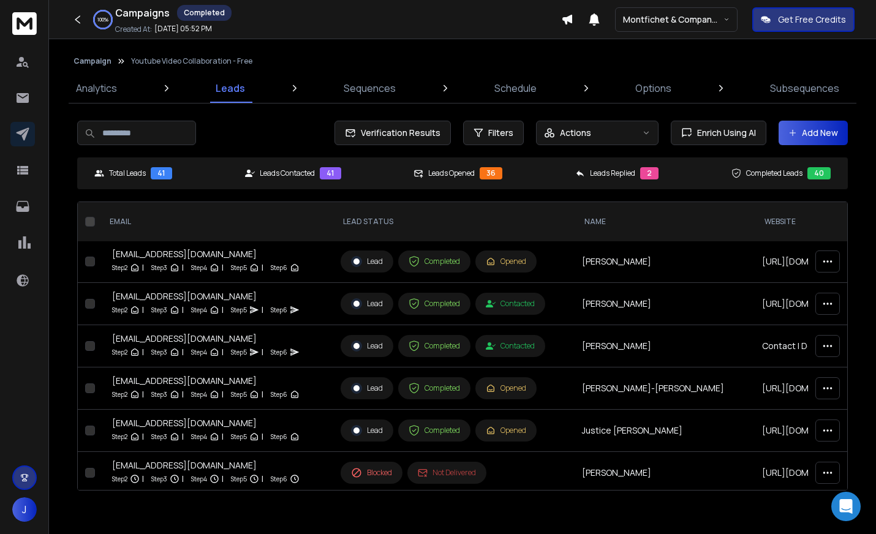
scroll to position [941, 0]
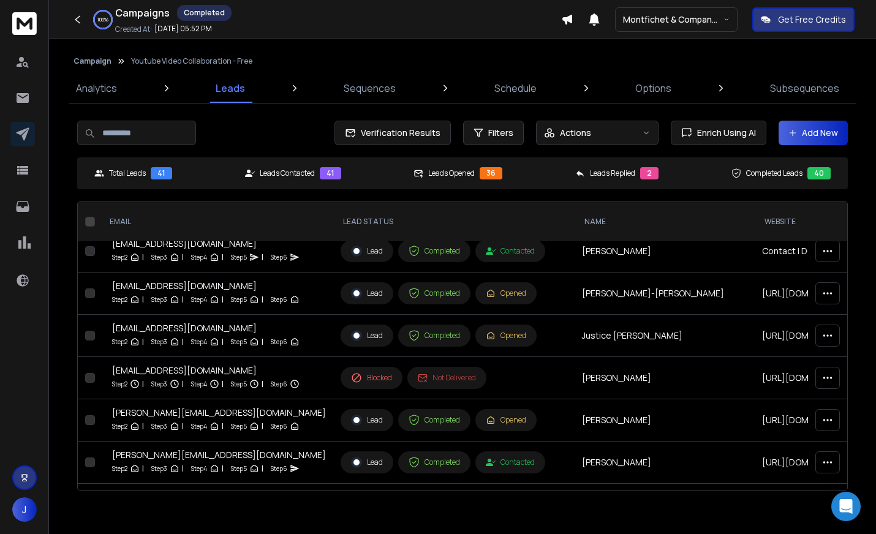
click at [151, 39] on div "ni@mindx.us" at bounding box center [205, 32] width 187 height 12
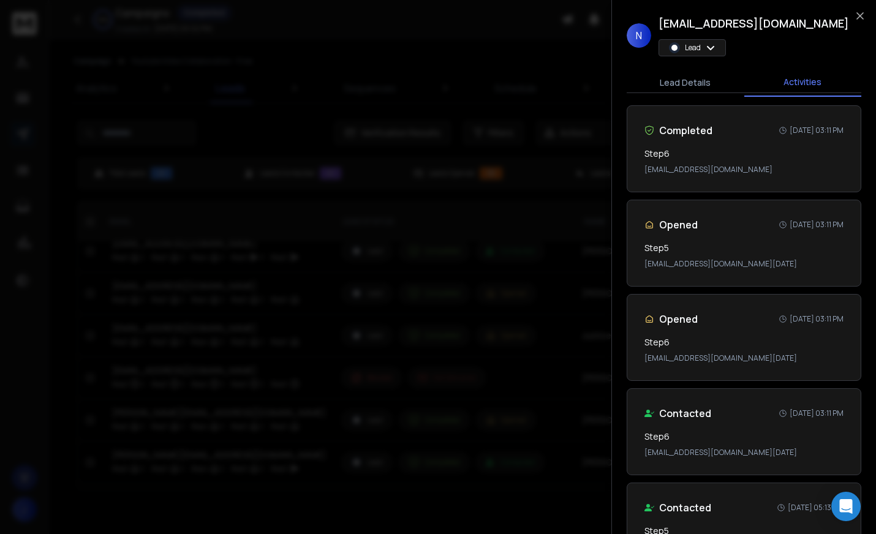
click at [813, 83] on button "Activities" at bounding box center [803, 83] width 118 height 28
drag, startPoint x: 697, startPoint y: 171, endPoint x: 635, endPoint y: 169, distance: 61.9
click at [635, 169] on div "Completed Jul 13, 2024, 03:11 PM Step 6 ni@mindx.us" at bounding box center [744, 148] width 235 height 87
click at [857, 19] on icon "button" at bounding box center [860, 16] width 6 height 6
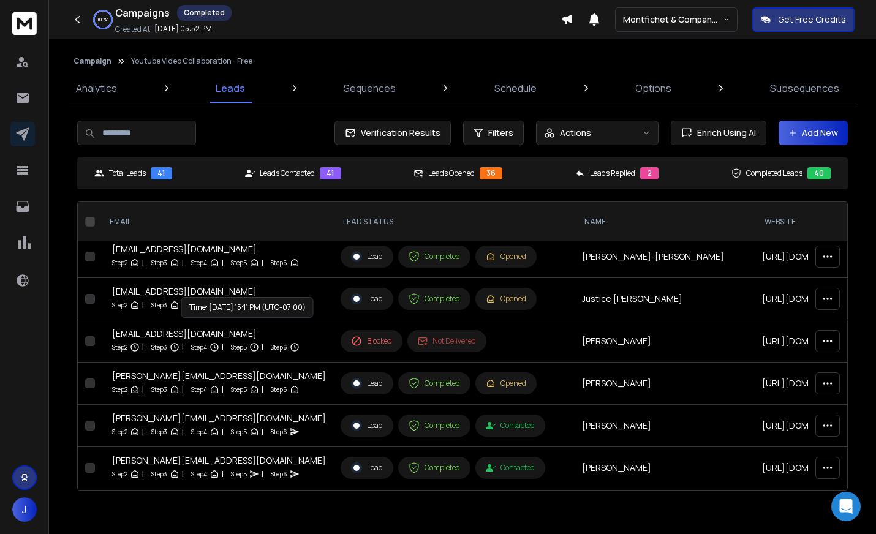
scroll to position [994, 0]
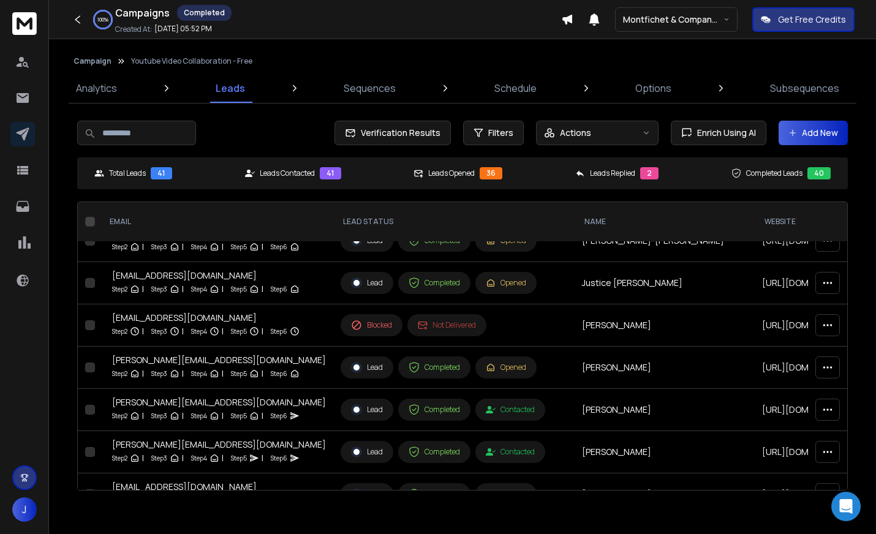
click at [187, 70] on div "thomas@shirefamilycounseling.com" at bounding box center [219, 64] width 214 height 12
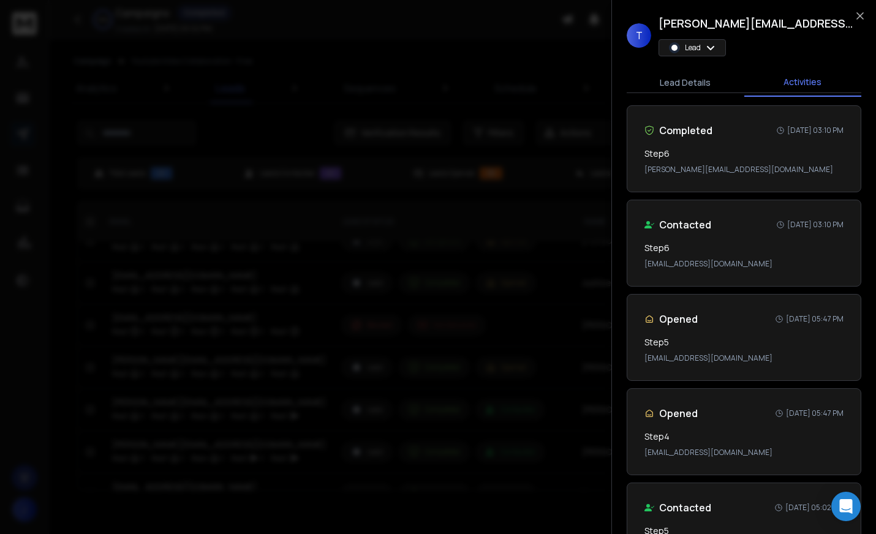
click at [794, 84] on button "Activities" at bounding box center [803, 83] width 118 height 28
drag, startPoint x: 765, startPoint y: 174, endPoint x: 638, endPoint y: 170, distance: 126.8
click at [638, 170] on div "Completed Jul 13, 2024, 03:10 PM Step 6 thomas@shirefamilycounseling.com" at bounding box center [744, 148] width 235 height 87
drag, startPoint x: 588, startPoint y: 290, endPoint x: 567, endPoint y: 292, distance: 21.5
click at [588, 290] on div at bounding box center [438, 267] width 876 height 534
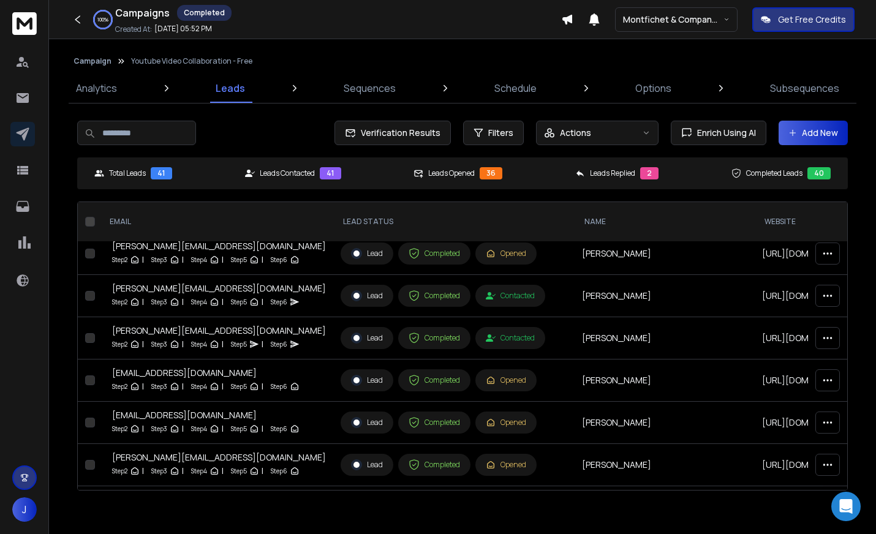
scroll to position [1116, 0]
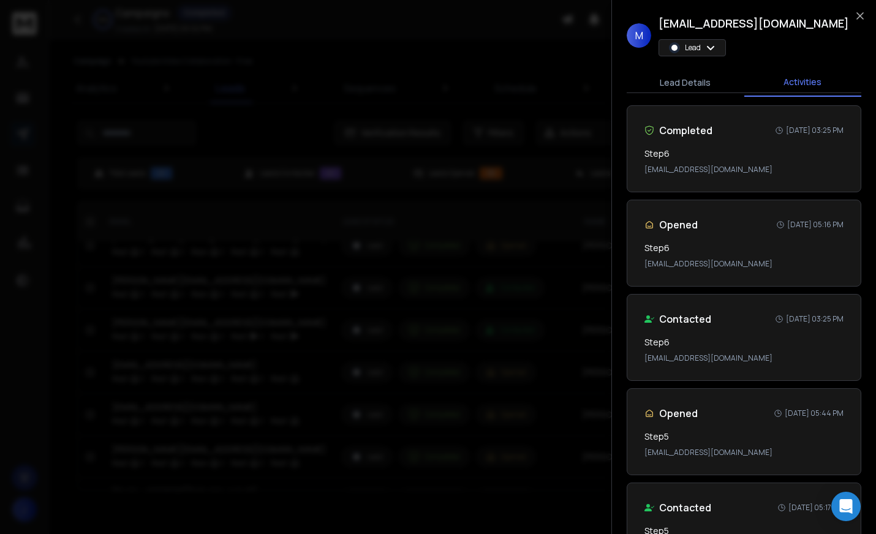
click at [795, 87] on button "Activities" at bounding box center [803, 83] width 118 height 28
drag, startPoint x: 785, startPoint y: 175, endPoint x: 646, endPoint y: 173, distance: 139.0
click at [646, 173] on div "Completed Jul 13, 2024, 03:25 PM Step 6 mperdomo.therapyservices@gmail.com" at bounding box center [744, 148] width 235 height 87
drag, startPoint x: 559, startPoint y: 342, endPoint x: 480, endPoint y: 342, distance: 79.6
click at [559, 342] on div at bounding box center [438, 267] width 876 height 534
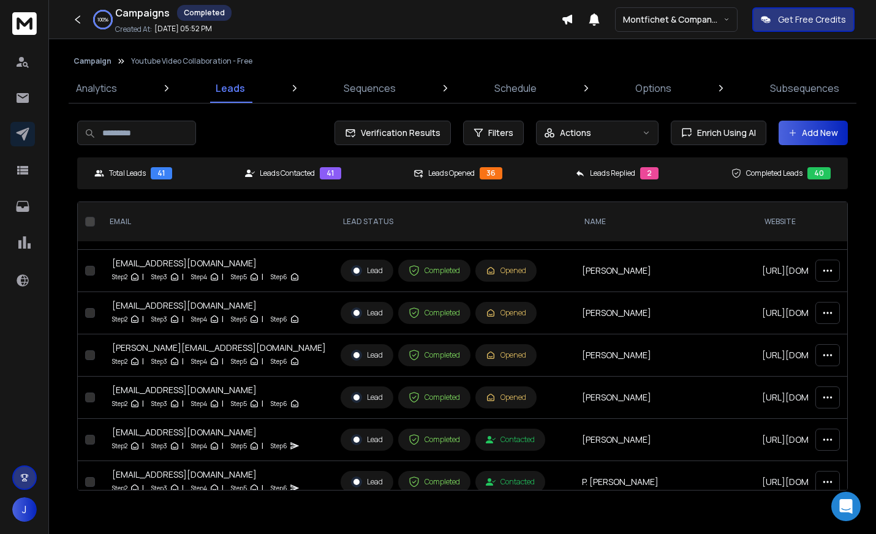
scroll to position [1281, 0]
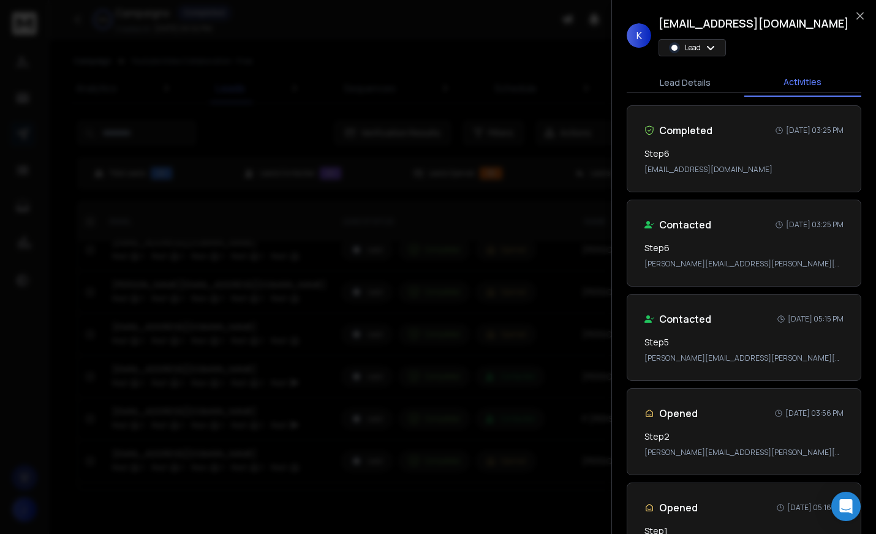
click at [801, 75] on button "Activities" at bounding box center [803, 83] width 118 height 28
drag, startPoint x: 734, startPoint y: 171, endPoint x: 646, endPoint y: 170, distance: 88.8
click at [646, 170] on p "karasmithlcsw@gmail.com" at bounding box center [743, 170] width 199 height 10
drag, startPoint x: 467, startPoint y: 329, endPoint x: 386, endPoint y: 333, distance: 80.3
click at [467, 329] on div at bounding box center [438, 267] width 876 height 534
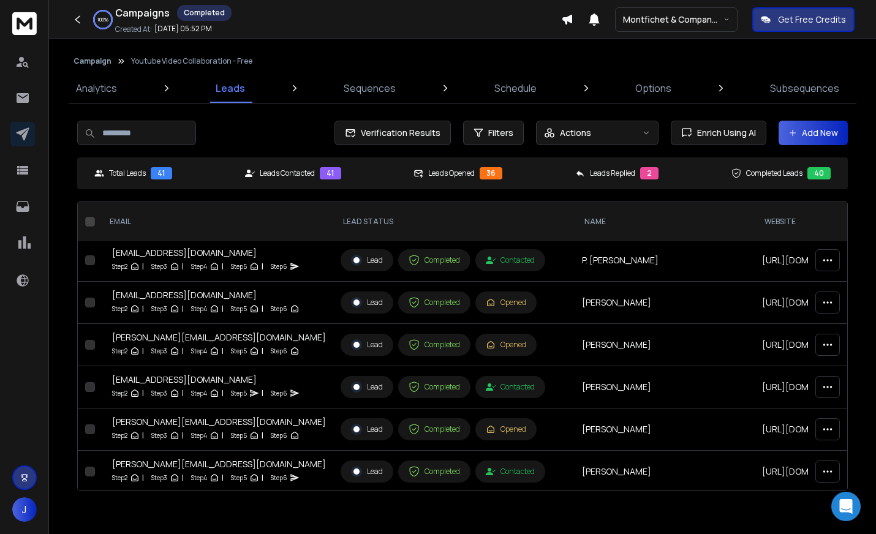
scroll to position [1455, 0]
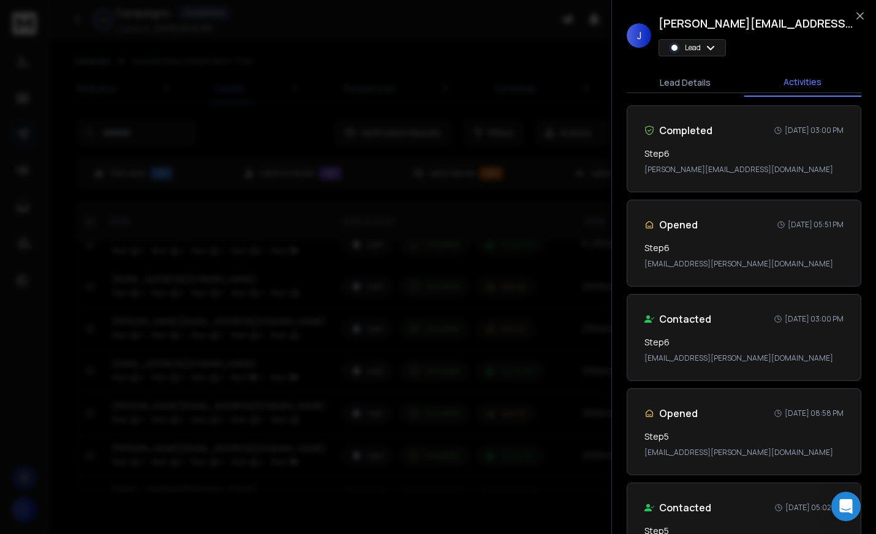
click at [809, 81] on button "Activities" at bounding box center [803, 83] width 118 height 28
drag, startPoint x: 744, startPoint y: 171, endPoint x: 638, endPoint y: 169, distance: 106.6
click at [638, 169] on div "Completed Jul 13, 2024, 03:00 PM Step 6 jessica@ajanatherapy.com" at bounding box center [744, 148] width 235 height 87
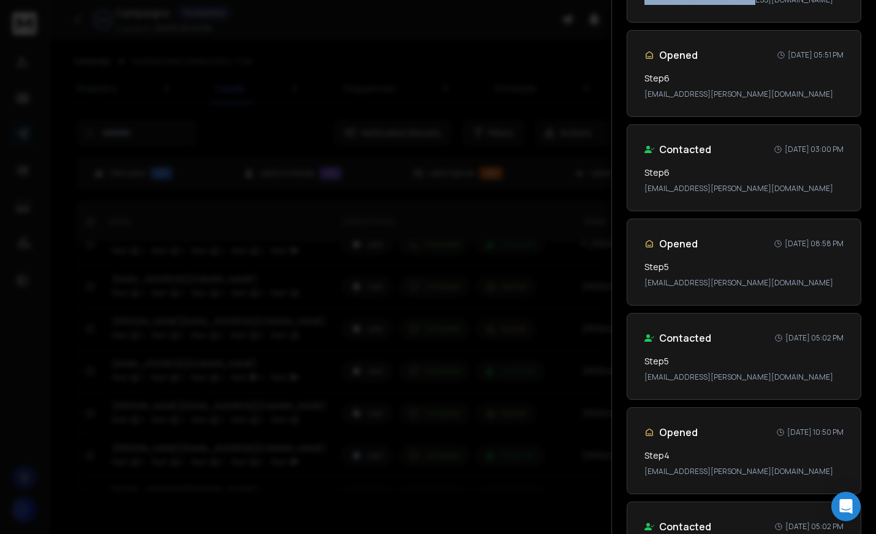
scroll to position [232, 0]
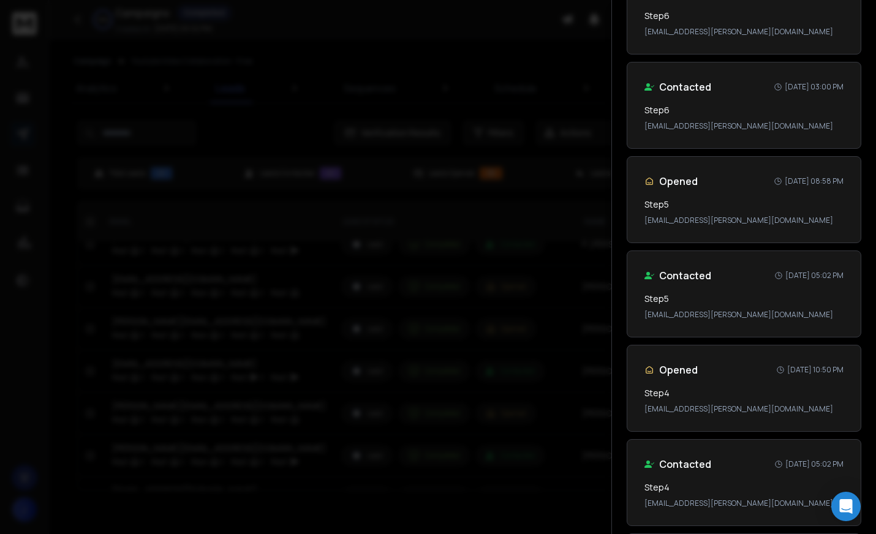
click at [535, 318] on div at bounding box center [438, 267] width 876 height 534
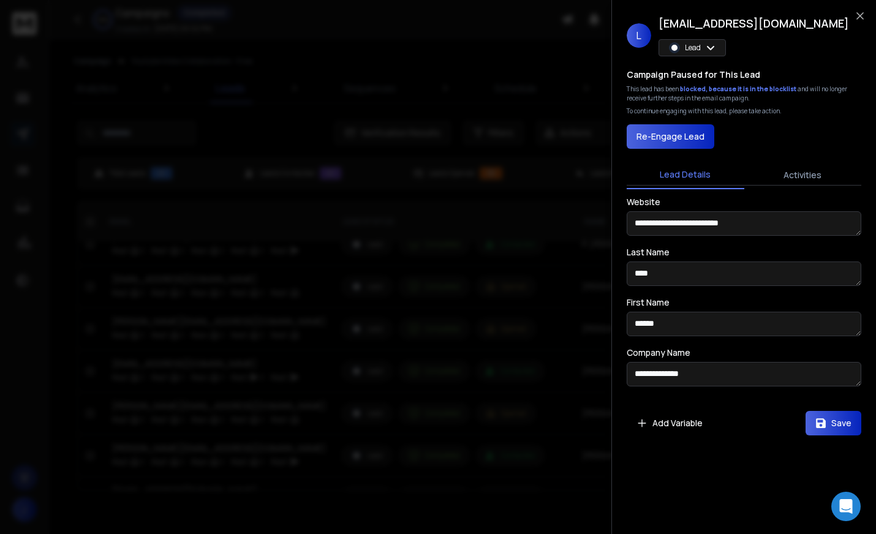
click at [293, 363] on div at bounding box center [438, 267] width 876 height 534
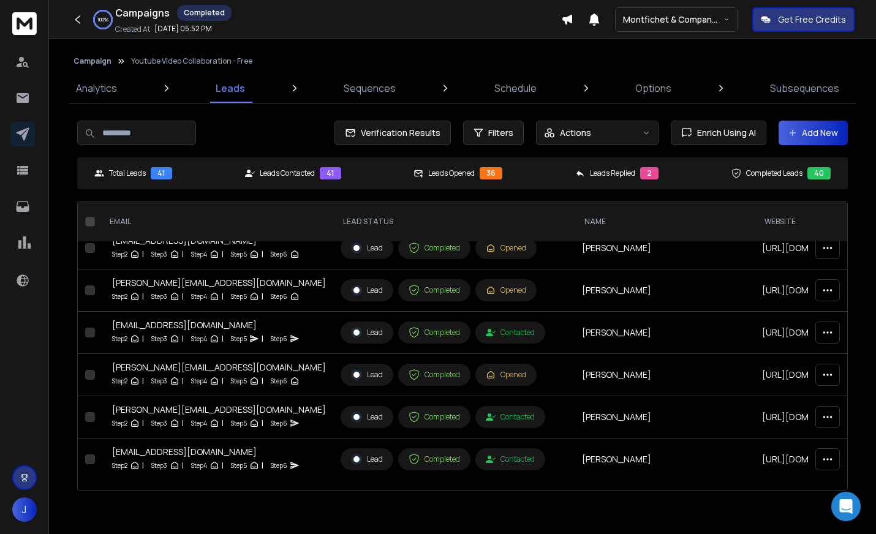
scroll to position [1668, 0]
click at [199, 36] on div "doctor@godsmilesmin.com" at bounding box center [205, 29] width 187 height 12
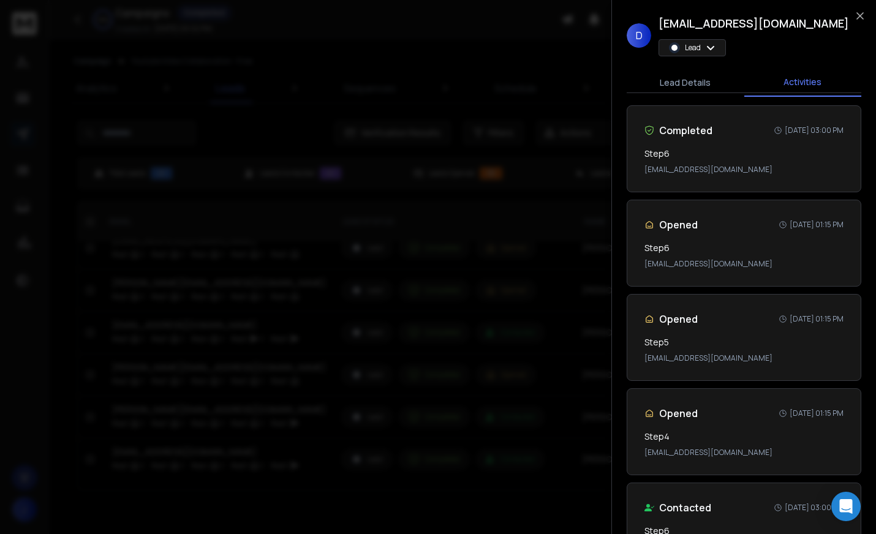
click at [797, 86] on button "Activities" at bounding box center [803, 83] width 118 height 28
drag, startPoint x: 745, startPoint y: 176, endPoint x: 644, endPoint y: 171, distance: 101.2
click at [644, 171] on div "Completed Jul 13, 2024, 03:00 PM Step 6 doctor@godsmilesmin.com" at bounding box center [744, 148] width 235 height 87
click at [416, 254] on div at bounding box center [438, 267] width 876 height 534
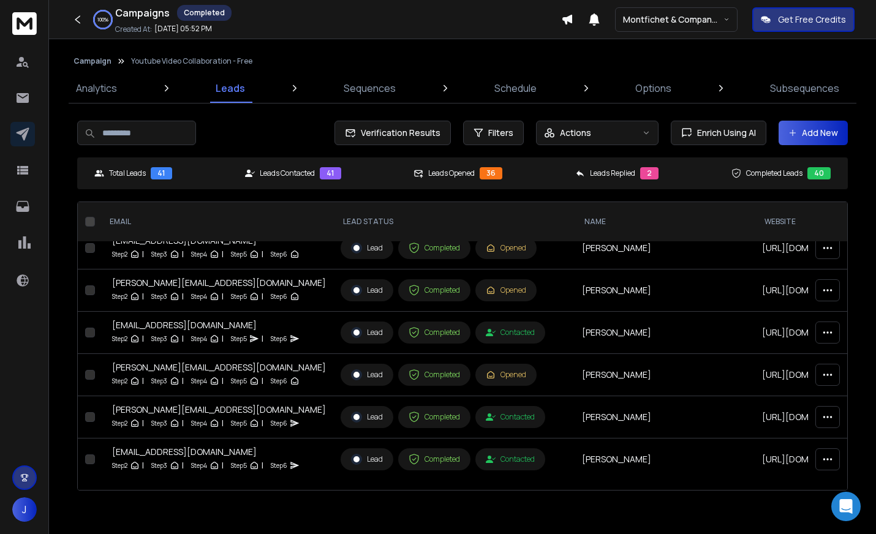
scroll to position [1823, 0]
click at [219, 120] on div "cindybandemerlpc@gmail.com" at bounding box center [205, 114] width 187 height 12
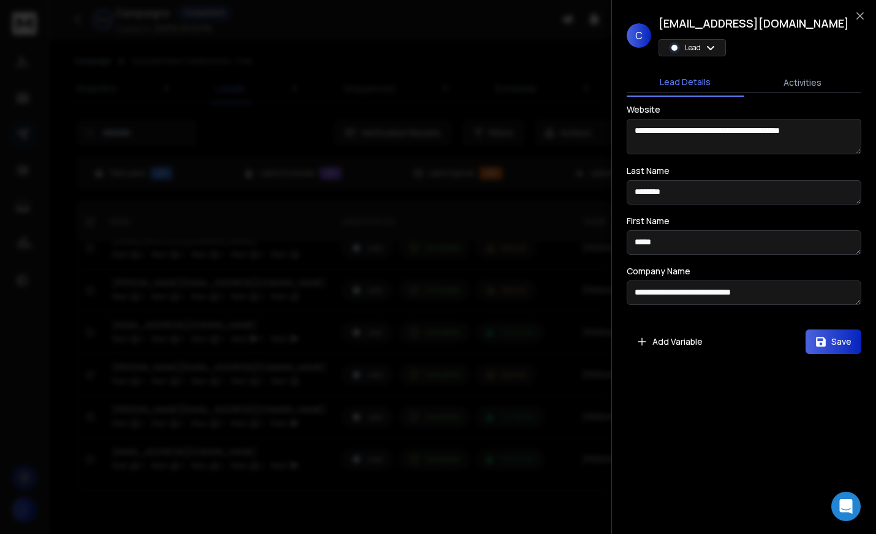
click at [804, 92] on button "Activities" at bounding box center [803, 82] width 118 height 27
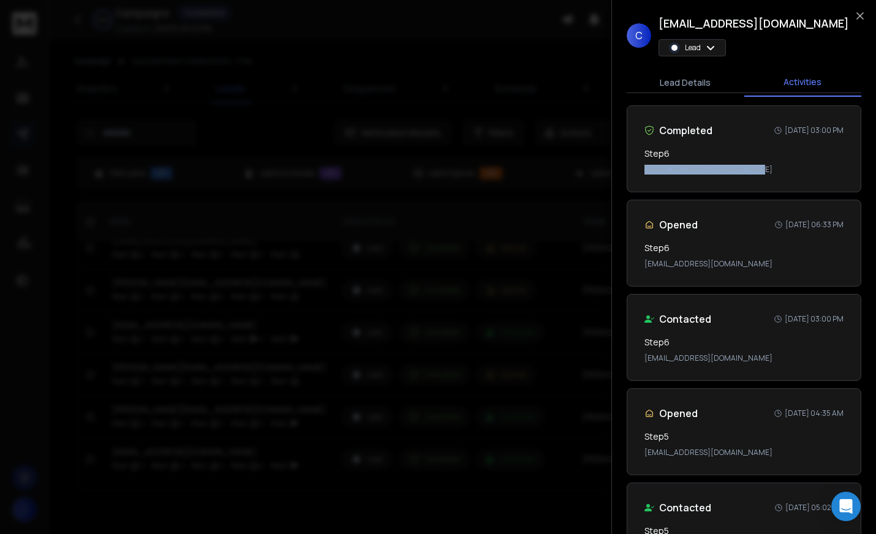
drag, startPoint x: 753, startPoint y: 170, endPoint x: 646, endPoint y: 174, distance: 107.2
click at [646, 174] on p "cindybandemerlpc@gmail.com" at bounding box center [743, 170] width 199 height 10
click at [529, 296] on div at bounding box center [438, 267] width 876 height 534
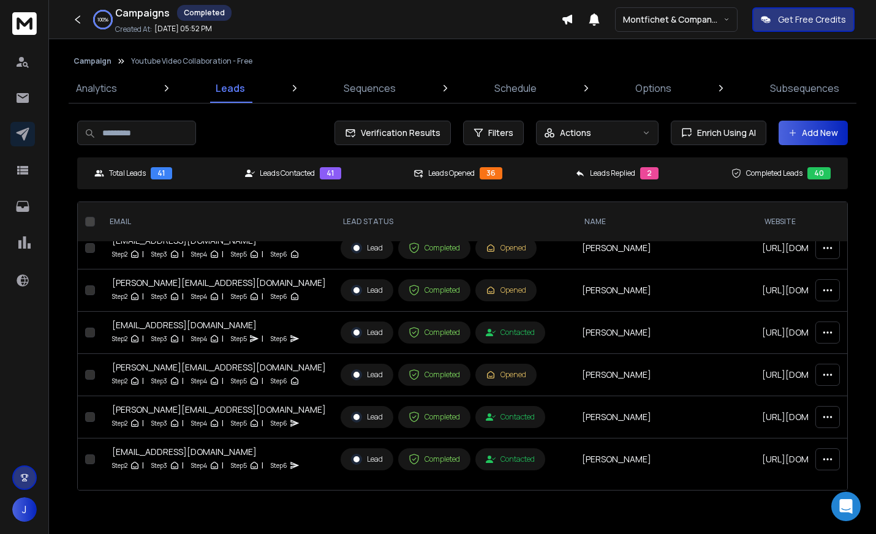
scroll to position [1975, 0]
click at [184, 247] on div "zenimagopllc@gmail.com" at bounding box center [205, 241] width 187 height 12
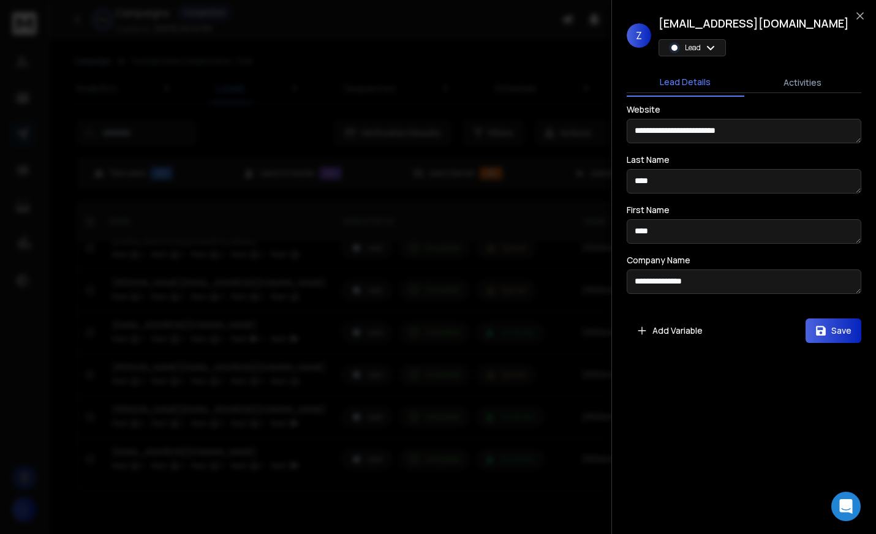
click at [797, 81] on button "Activities" at bounding box center [803, 82] width 118 height 27
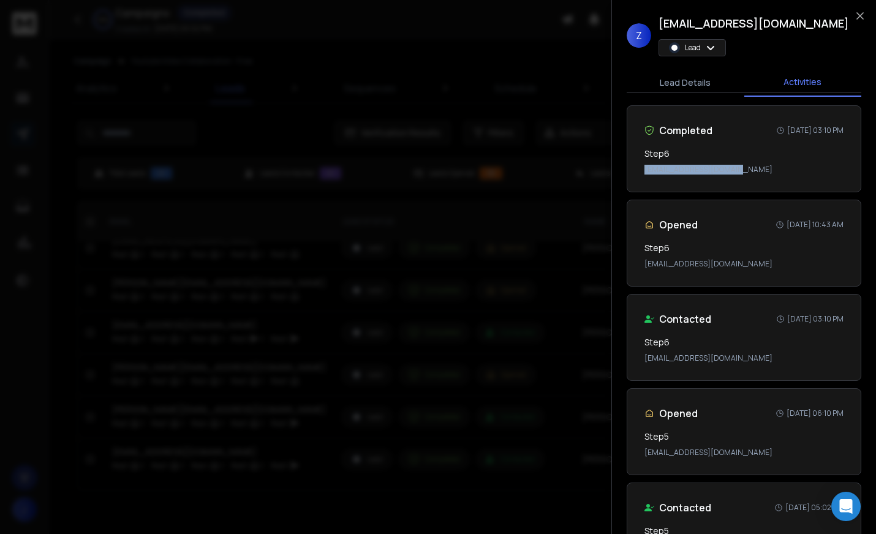
drag, startPoint x: 741, startPoint y: 172, endPoint x: 644, endPoint y: 172, distance: 96.8
click at [644, 172] on p "zenimagopllc@gmail.com" at bounding box center [743, 170] width 199 height 10
click at [323, 317] on div at bounding box center [438, 267] width 876 height 534
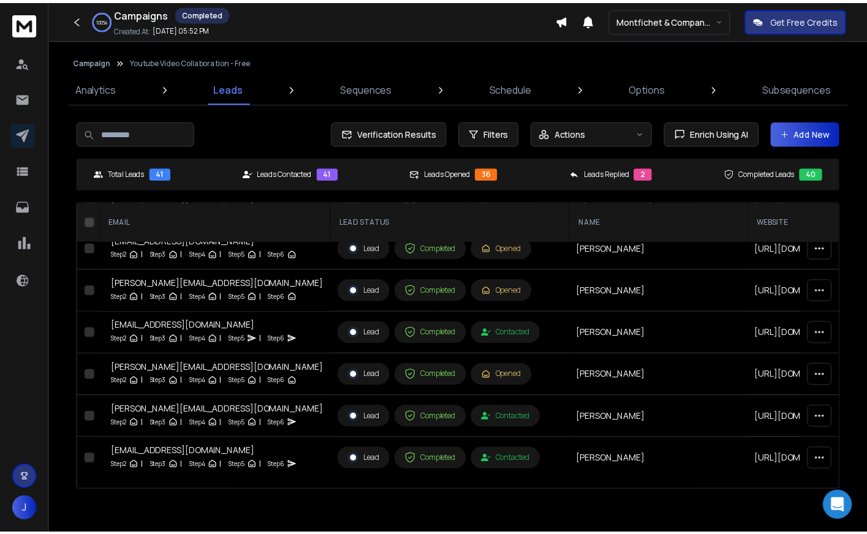
scroll to position [2052, 0]
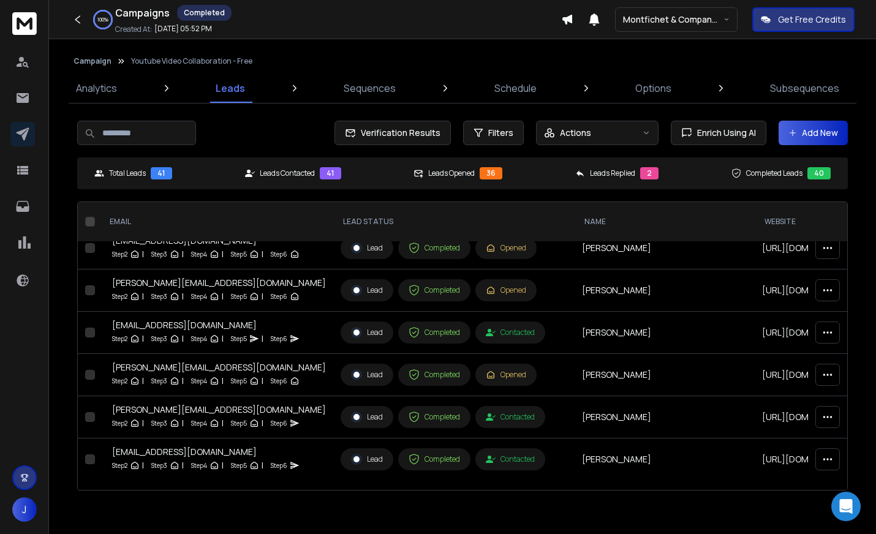
click at [235, 289] on div "sharon@therapycenterhouston.com" at bounding box center [219, 283] width 214 height 12
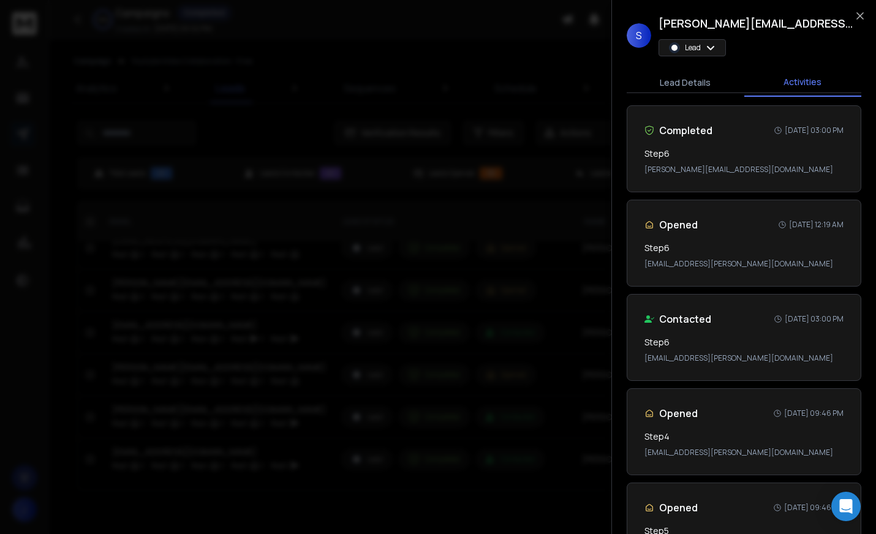
click at [794, 85] on button "Activities" at bounding box center [803, 83] width 118 height 28
drag, startPoint x: 744, startPoint y: 170, endPoint x: 644, endPoint y: 169, distance: 99.8
click at [644, 169] on p "sharon@therapycenterhouston.com" at bounding box center [743, 170] width 199 height 10
click at [258, 315] on div at bounding box center [438, 267] width 876 height 534
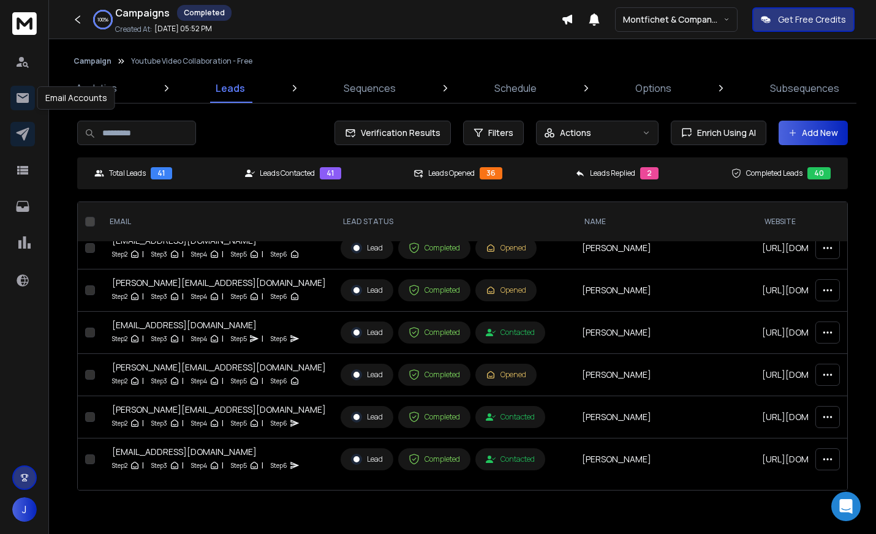
click at [21, 105] on icon at bounding box center [22, 98] width 15 height 15
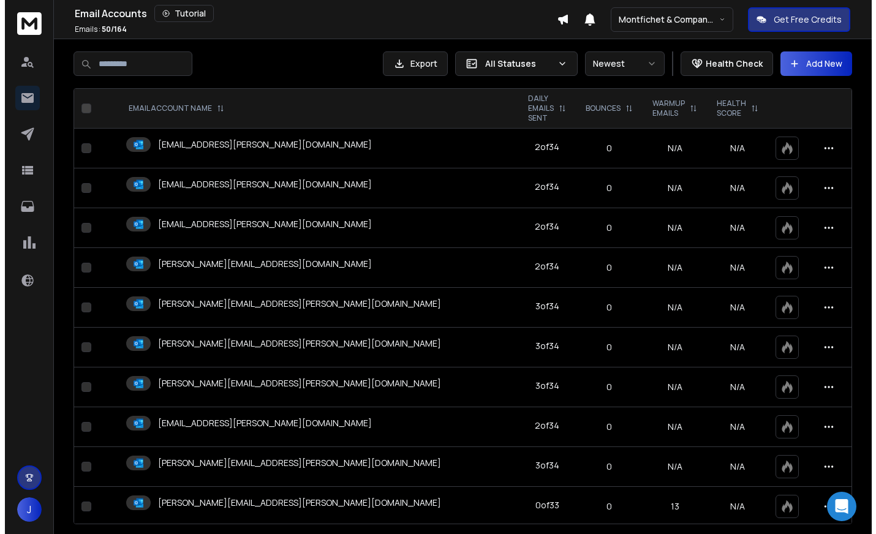
scroll to position [7, 0]
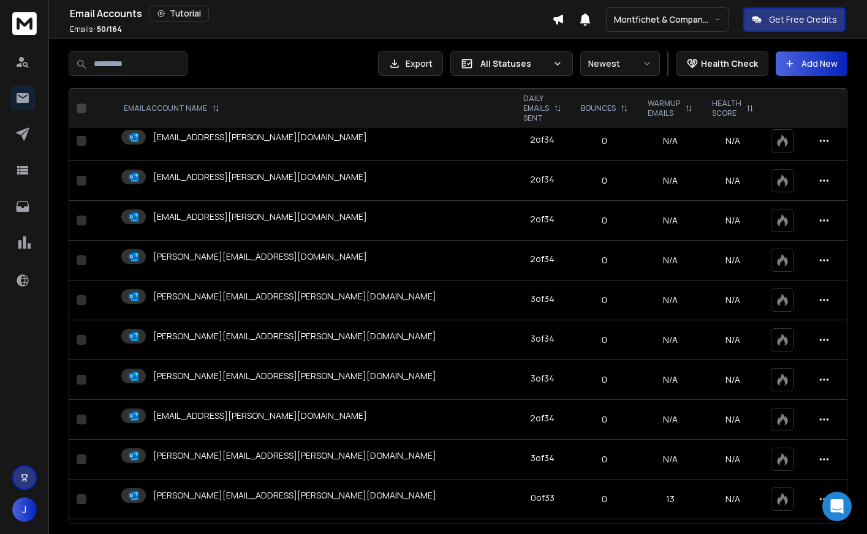
click at [260, 298] on p "jacqueline.meyer@adstrategypros.info" at bounding box center [294, 296] width 283 height 12
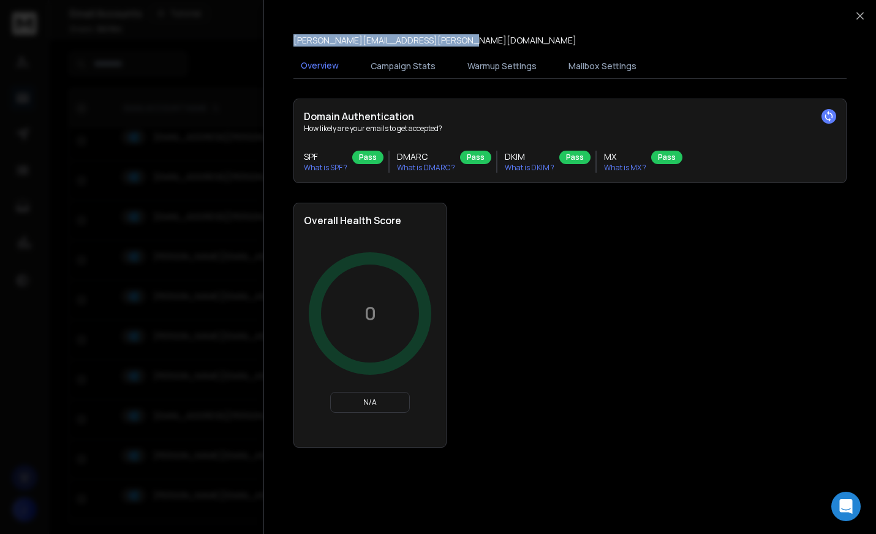
drag, startPoint x: 404, startPoint y: 47, endPoint x: 292, endPoint y: 42, distance: 111.5
click at [292, 42] on div "jacqueline.meyer@adstrategypros.info Overview Campaign Stats Warmup Settings Ma…" at bounding box center [570, 241] width 582 height 453
click at [461, 43] on div "jacqueline.meyer@adstrategypros.info" at bounding box center [569, 40] width 553 height 12
drag, startPoint x: 453, startPoint y: 39, endPoint x: 292, endPoint y: 43, distance: 161.1
click at [292, 43] on div "jacqueline.meyer@adstrategypros.info Overview Campaign Stats Warmup Settings Ma…" at bounding box center [570, 241] width 582 height 453
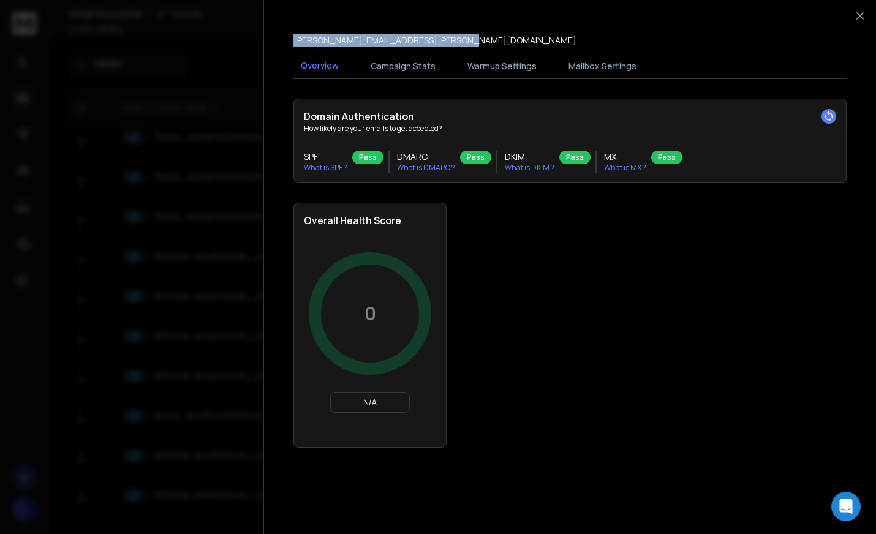
click at [461, 29] on div "jacqueline.meyer@adstrategypros.info Overview Campaign Stats Warmup Settings Ma…" at bounding box center [570, 241] width 582 height 453
drag, startPoint x: 458, startPoint y: 40, endPoint x: 292, endPoint y: 45, distance: 166.6
click at [292, 45] on div "jacqueline.meyer@adstrategypros.info Overview Campaign Stats Warmup Settings Ma…" at bounding box center [570, 241] width 582 height 453
